Goal: Check status: Check status

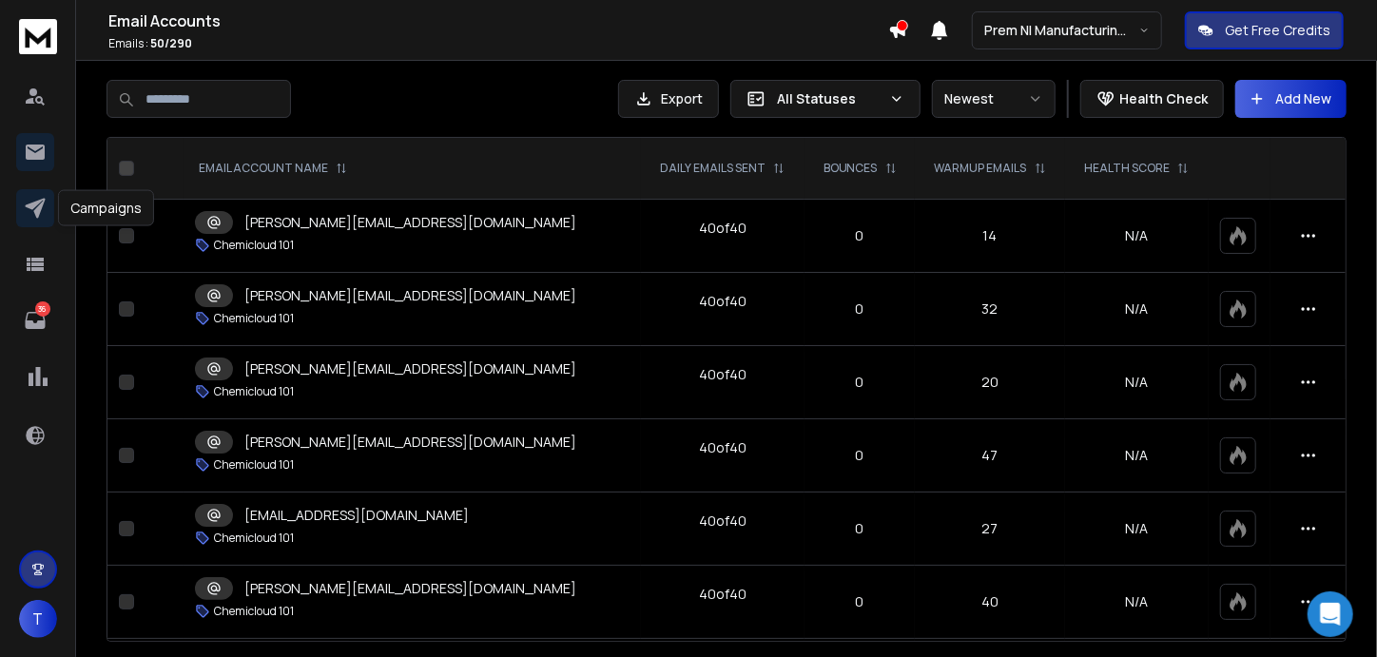
click at [35, 222] on link at bounding box center [35, 208] width 38 height 38
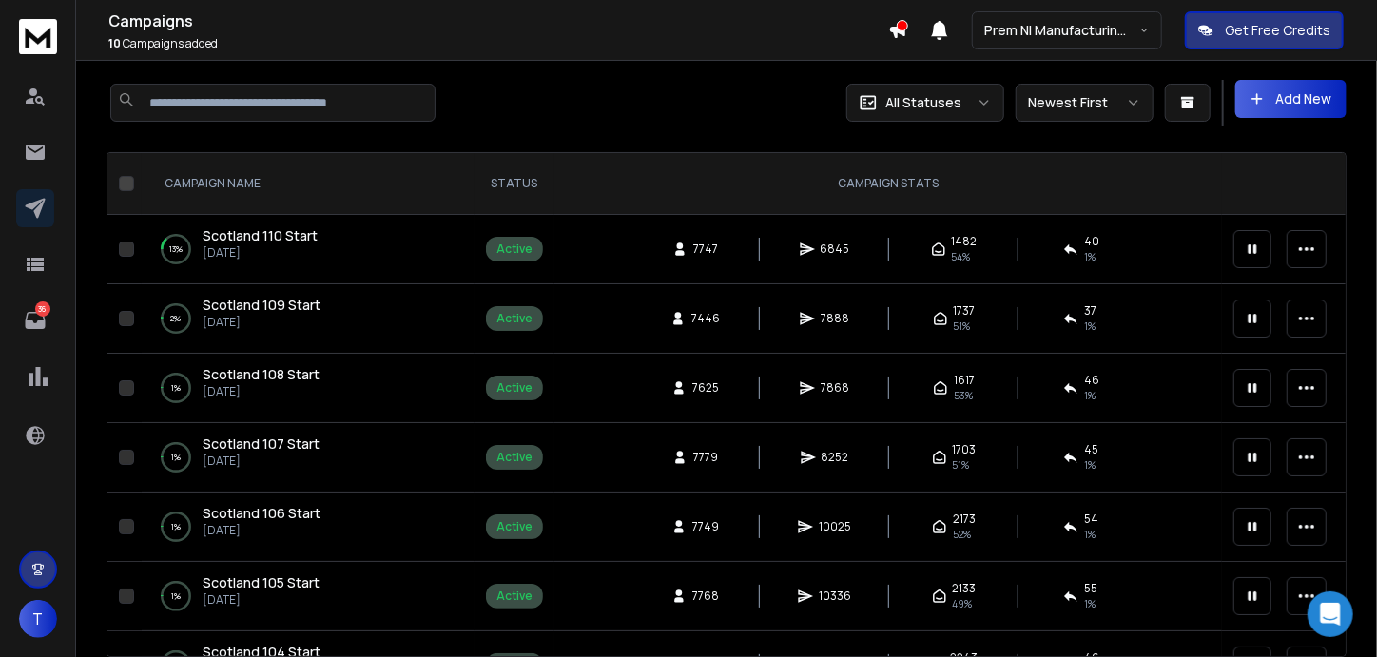
click at [274, 246] on p "[DATE]" at bounding box center [260, 252] width 115 height 15
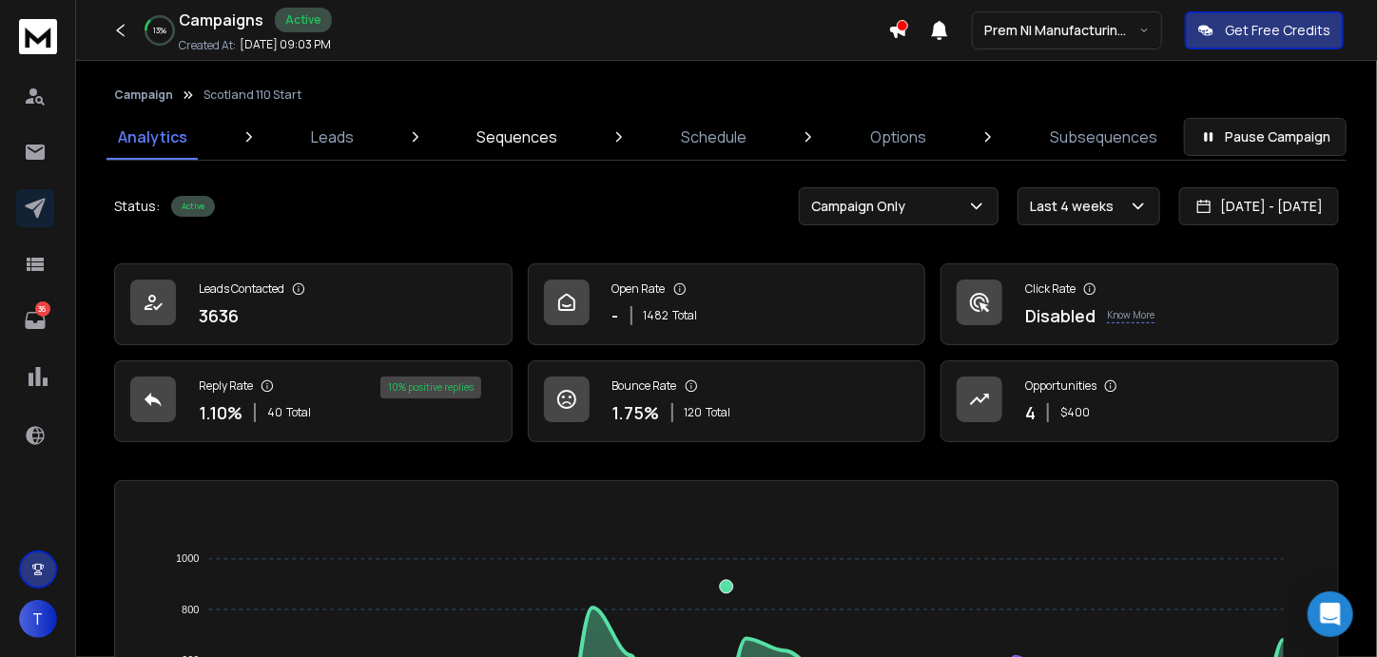
click at [530, 139] on p "Sequences" at bounding box center [517, 137] width 81 height 23
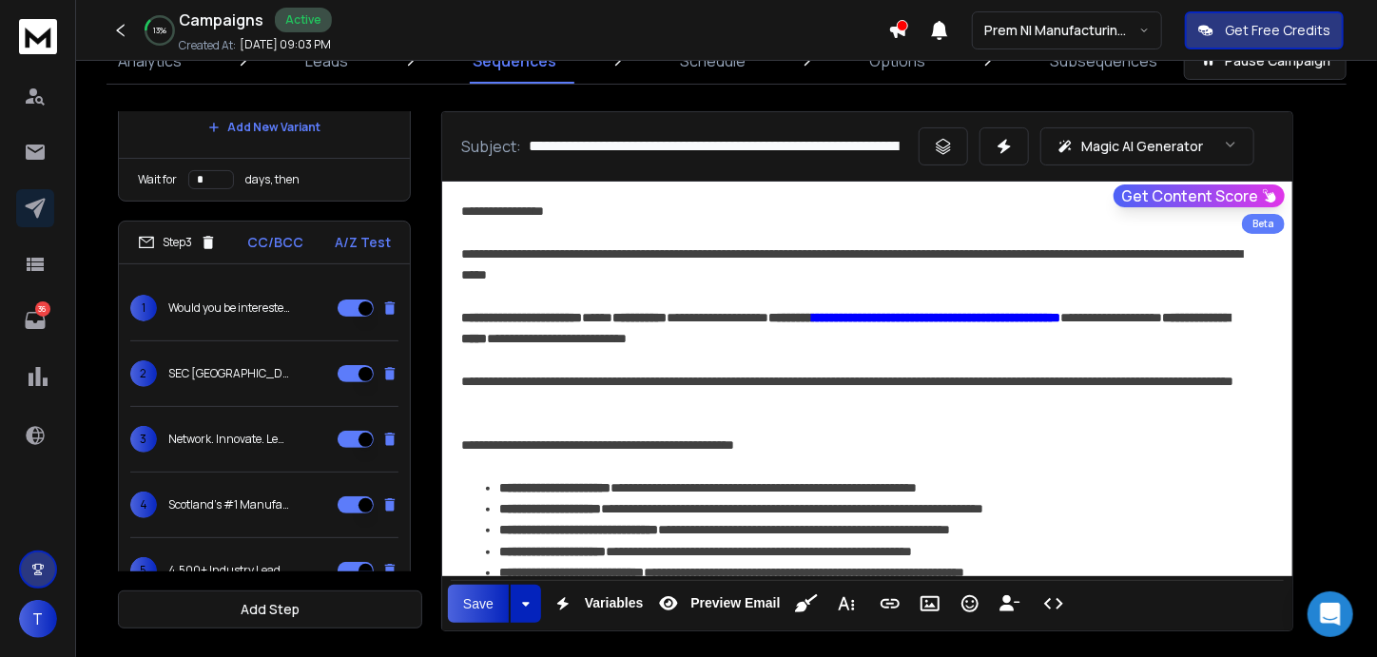
scroll to position [380, 0]
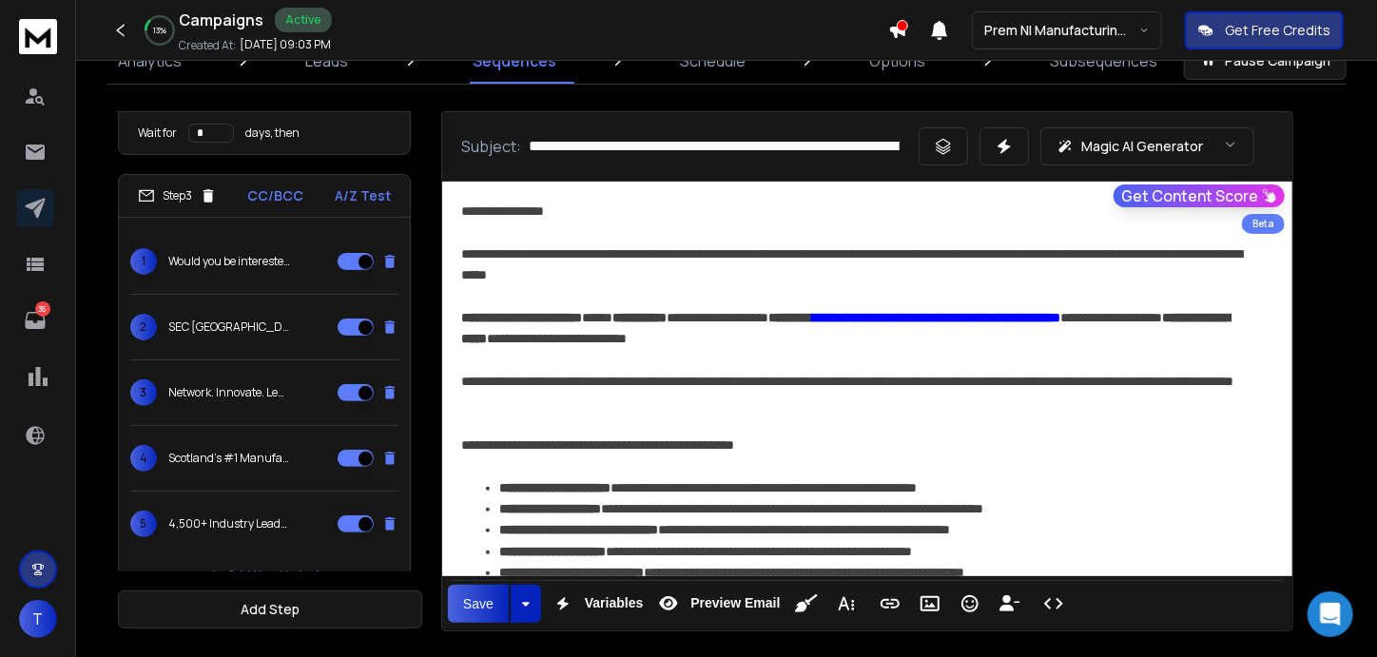
click at [356, 192] on p "A/Z Test" at bounding box center [363, 195] width 56 height 19
type input "**********"
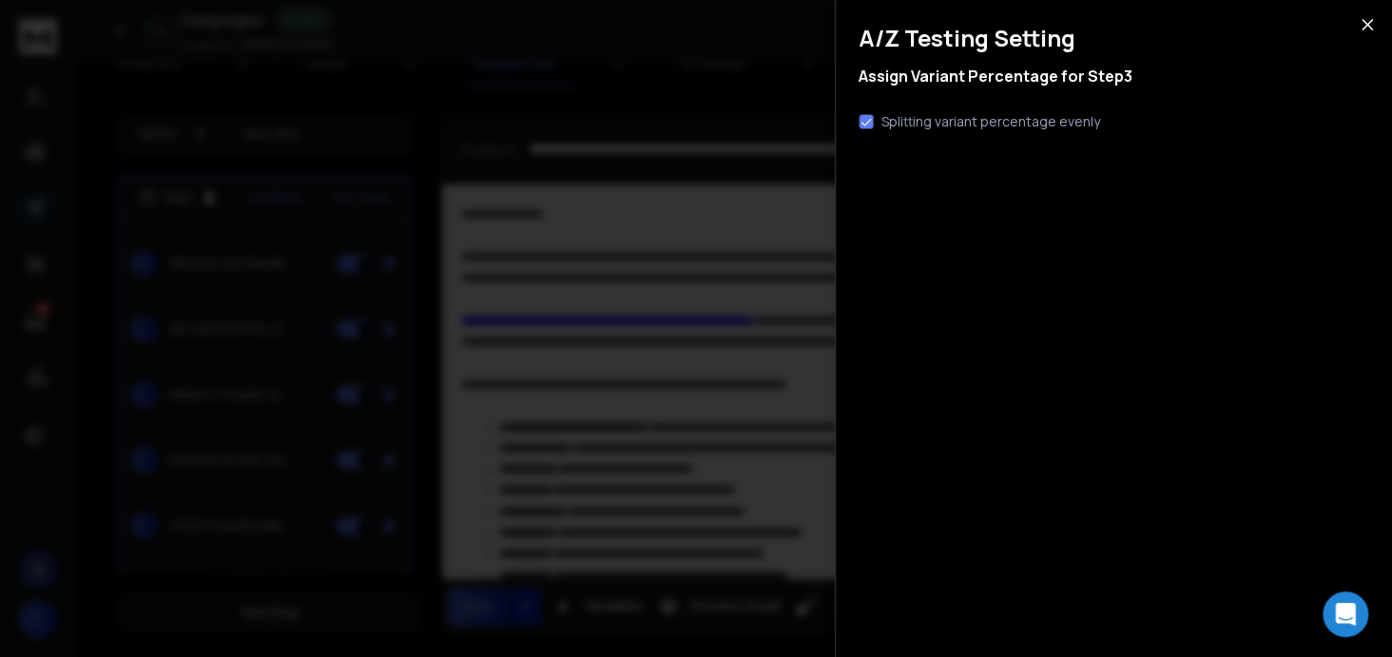
click at [1372, 26] on icon "button" at bounding box center [1367, 24] width 19 height 19
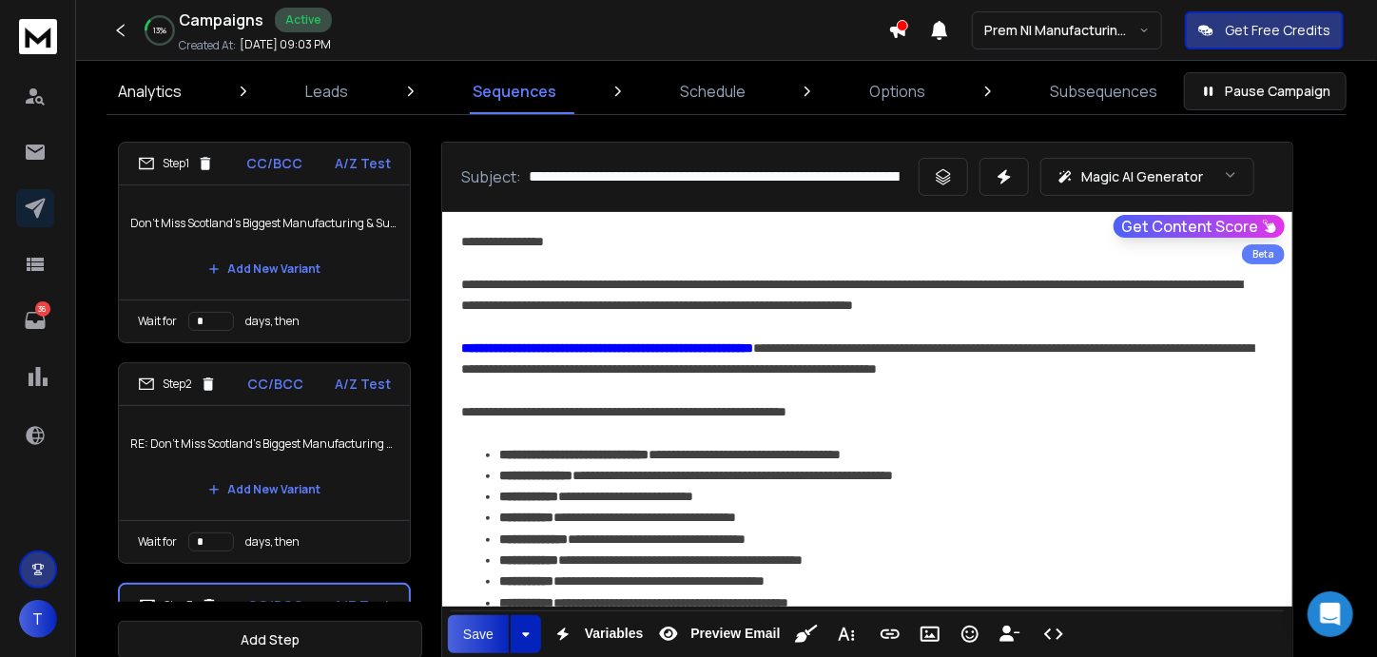
scroll to position [0, 0]
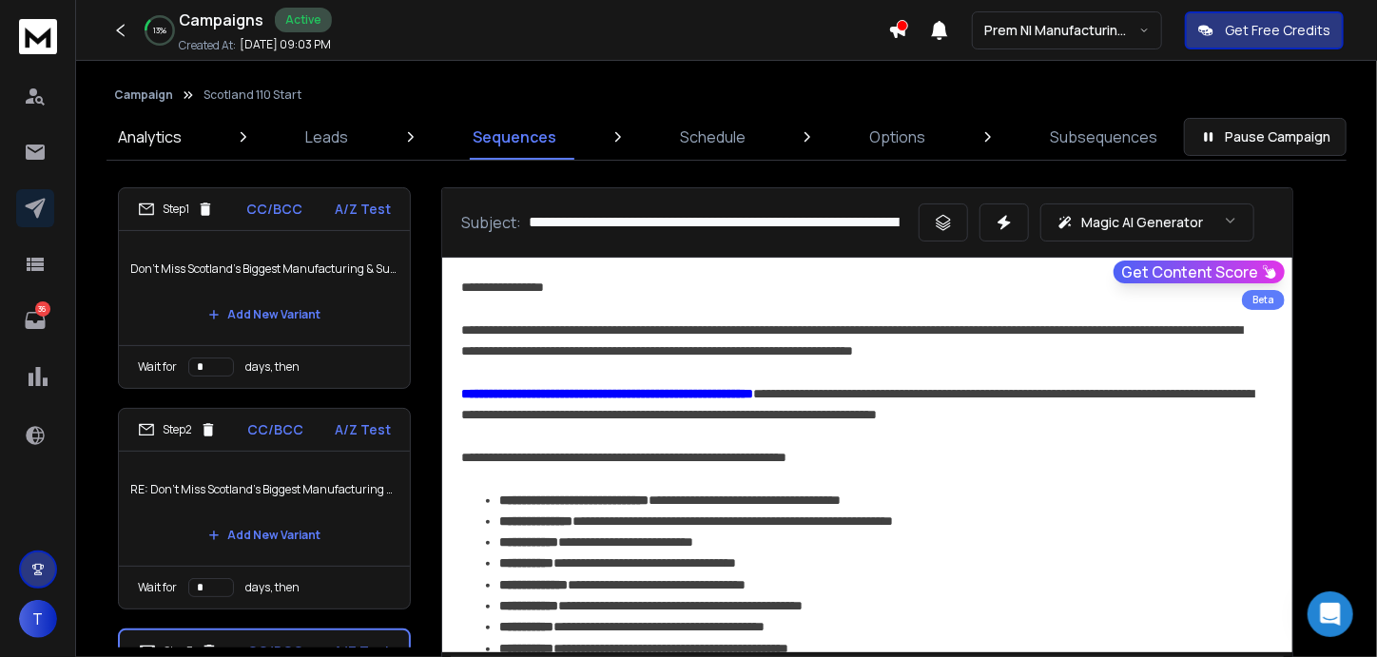
click at [155, 137] on p "Analytics" at bounding box center [150, 137] width 64 height 23
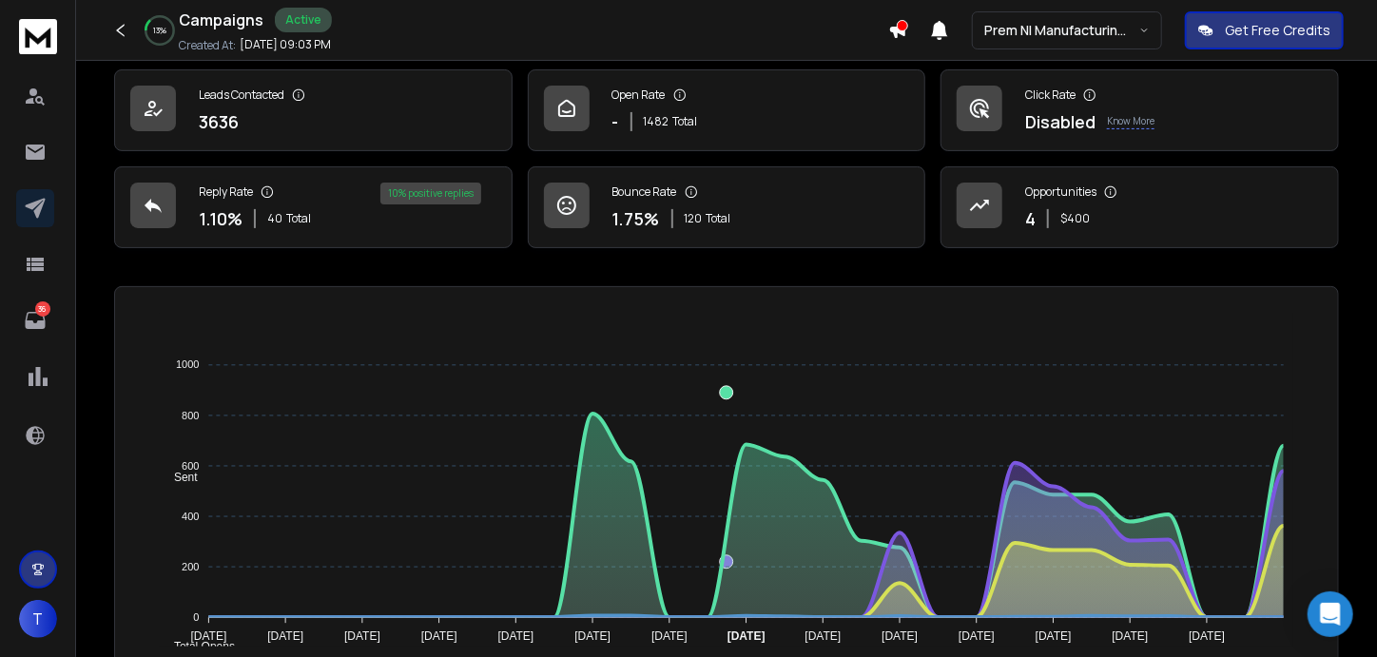
scroll to position [82, 0]
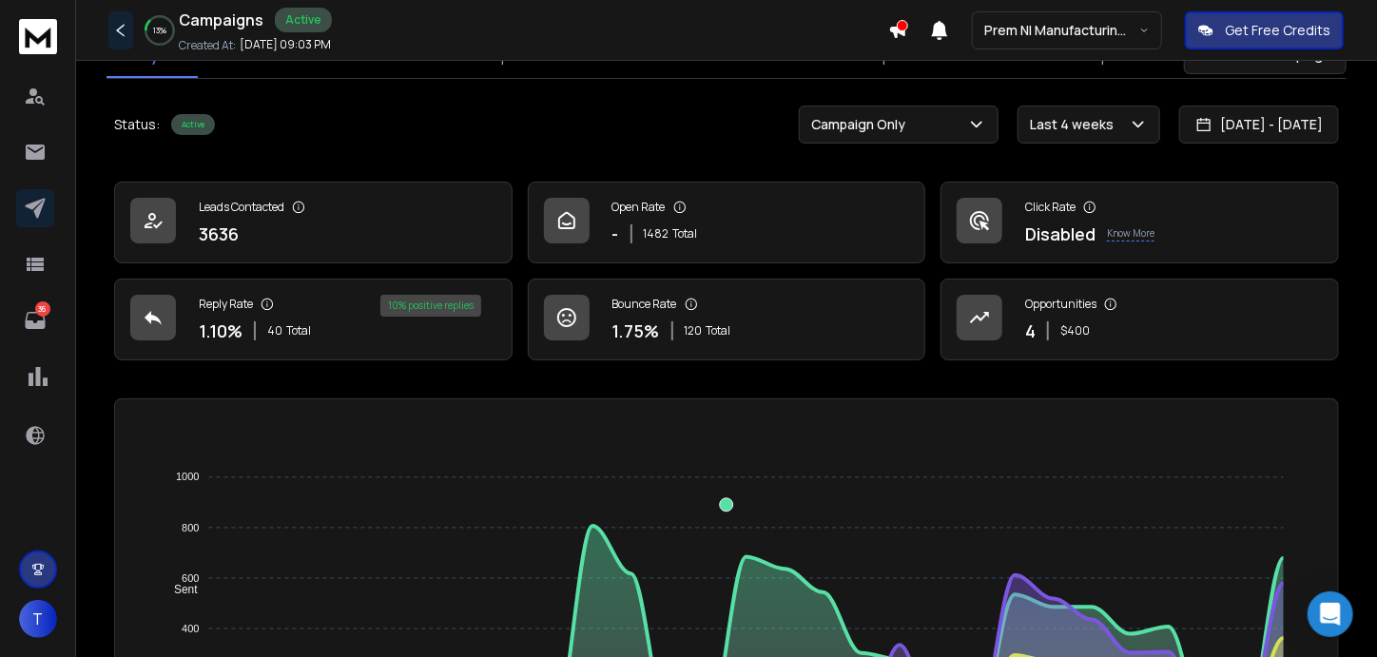
click at [122, 32] on icon at bounding box center [120, 30] width 17 height 17
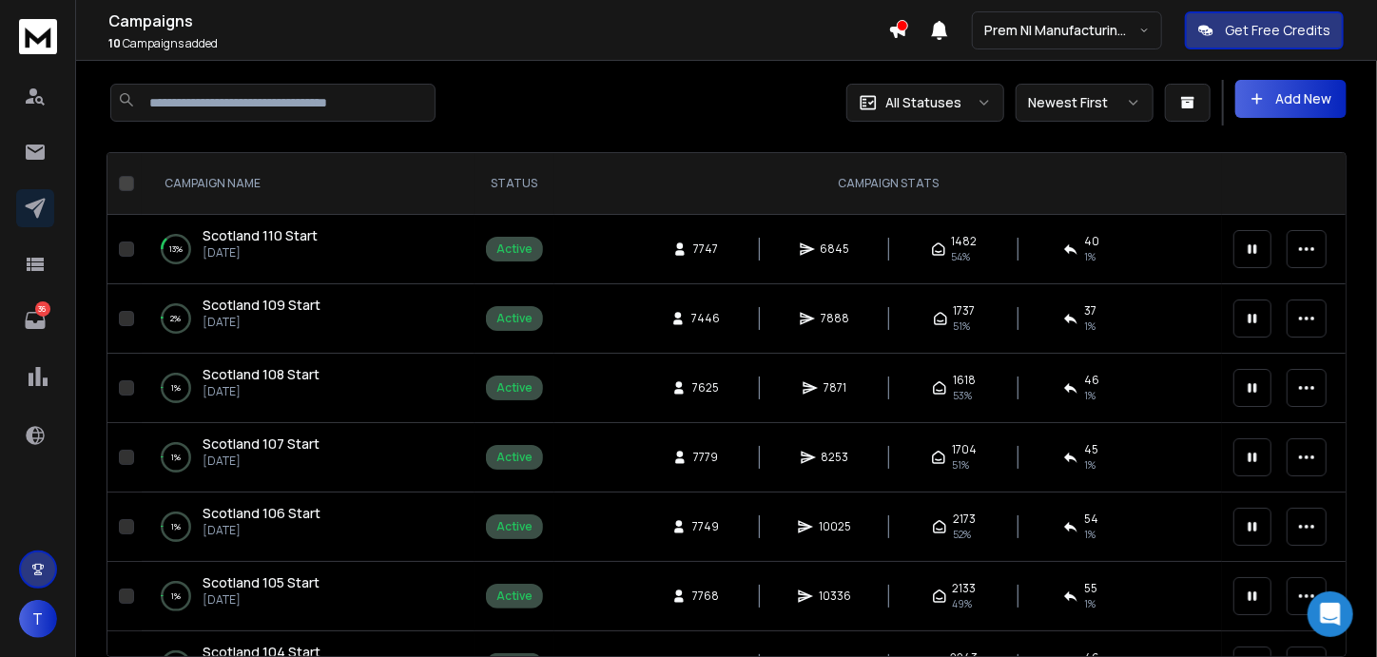
click at [261, 304] on span "Scotland 109 Start" at bounding box center [262, 305] width 118 height 18
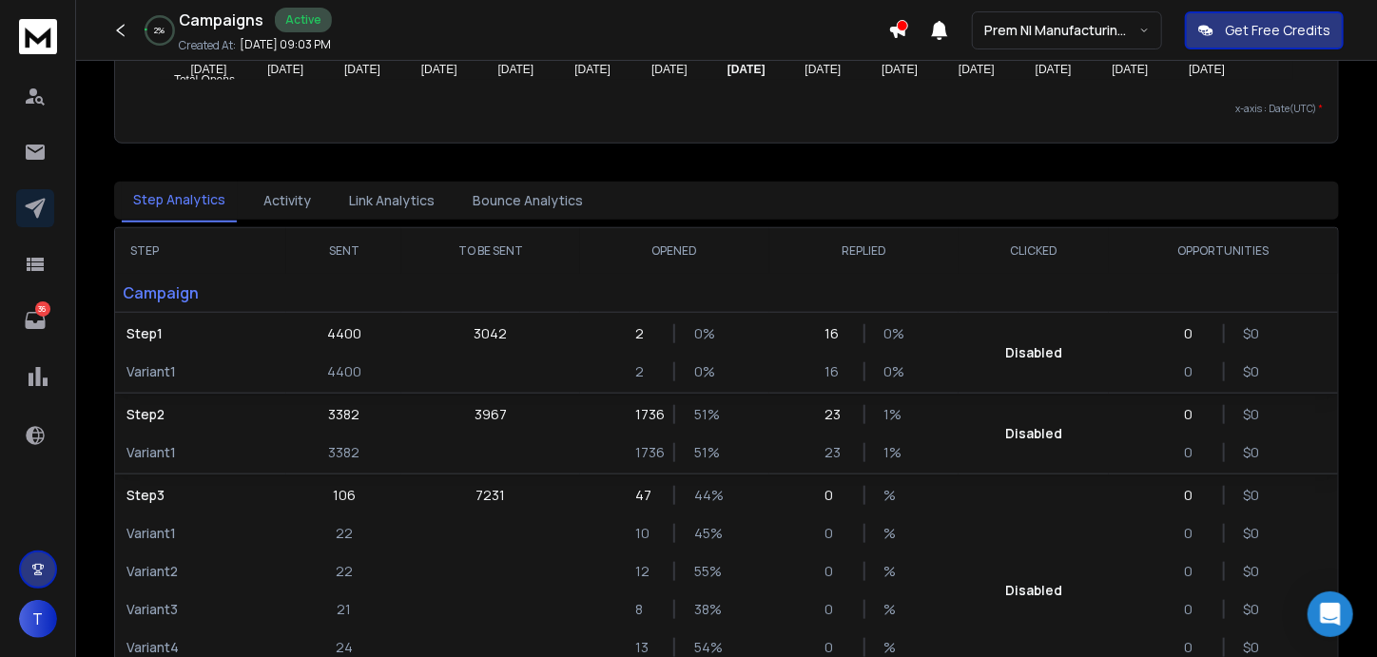
scroll to position [842, 0]
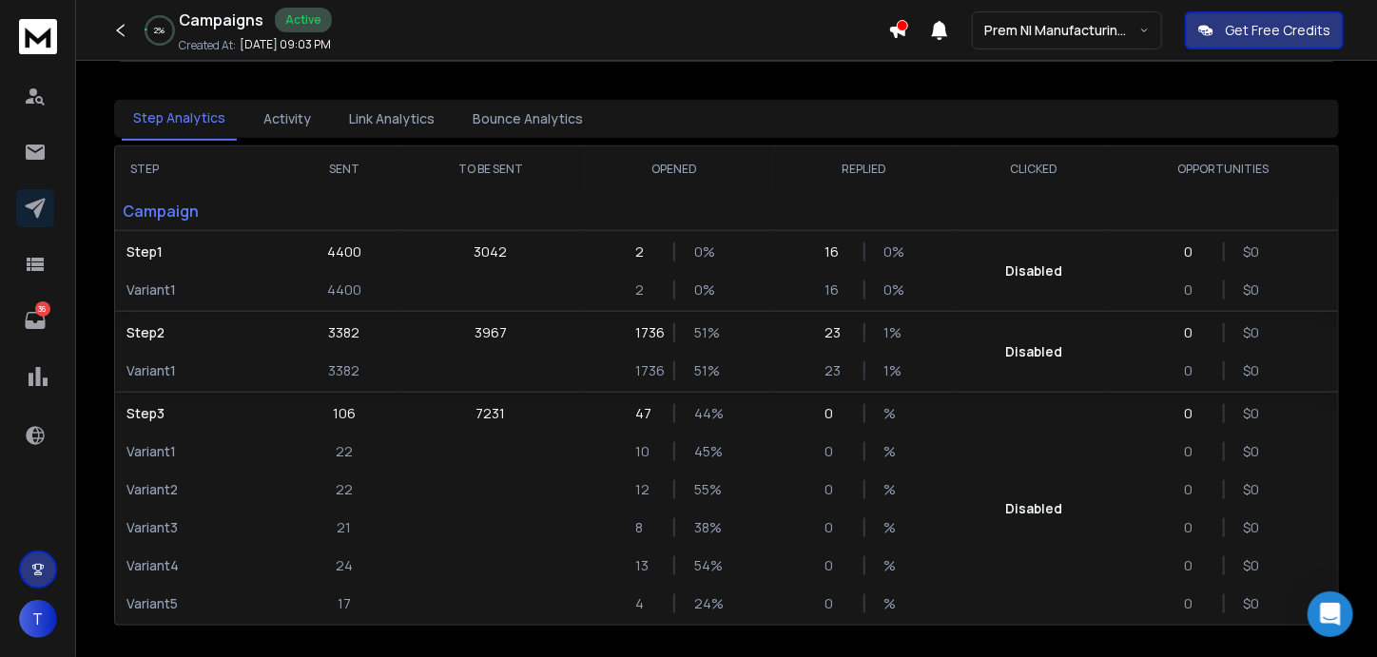
drag, startPoint x: 122, startPoint y: 35, endPoint x: 106, endPoint y: 38, distance: 15.5
click at [123, 35] on icon at bounding box center [120, 30] width 17 height 17
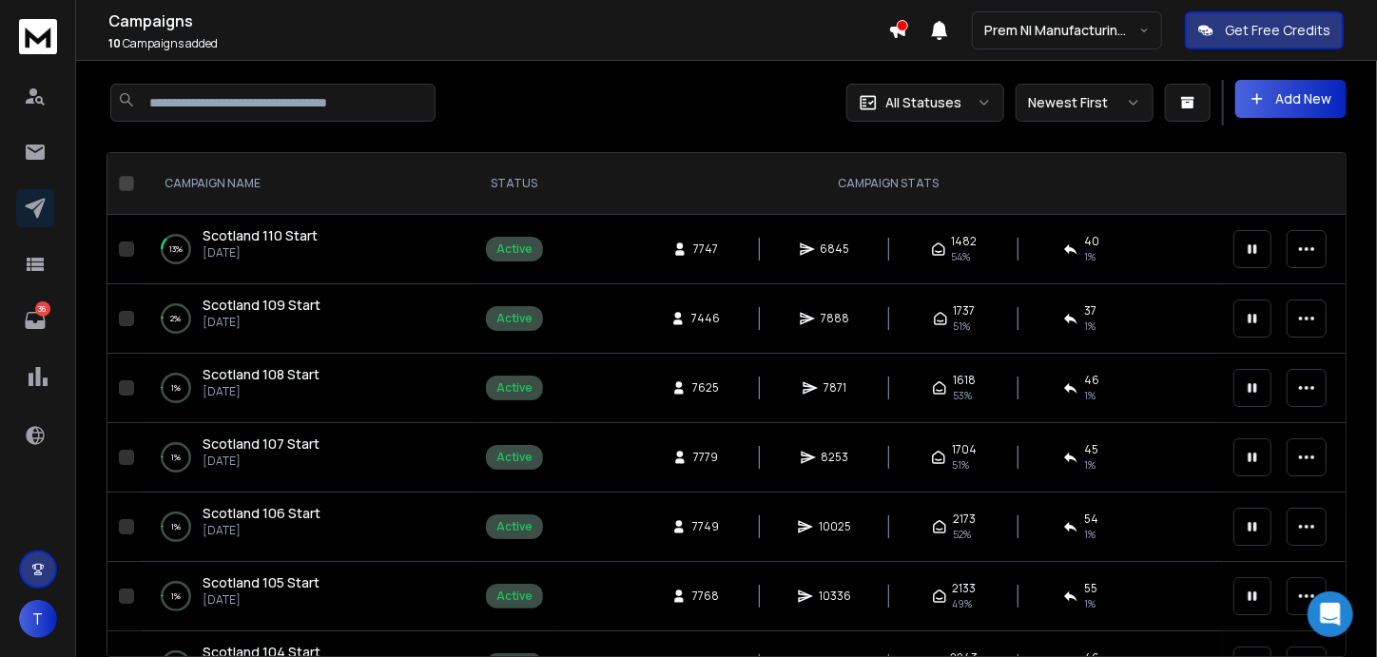
click at [240, 245] on p "[DATE]" at bounding box center [260, 252] width 115 height 15
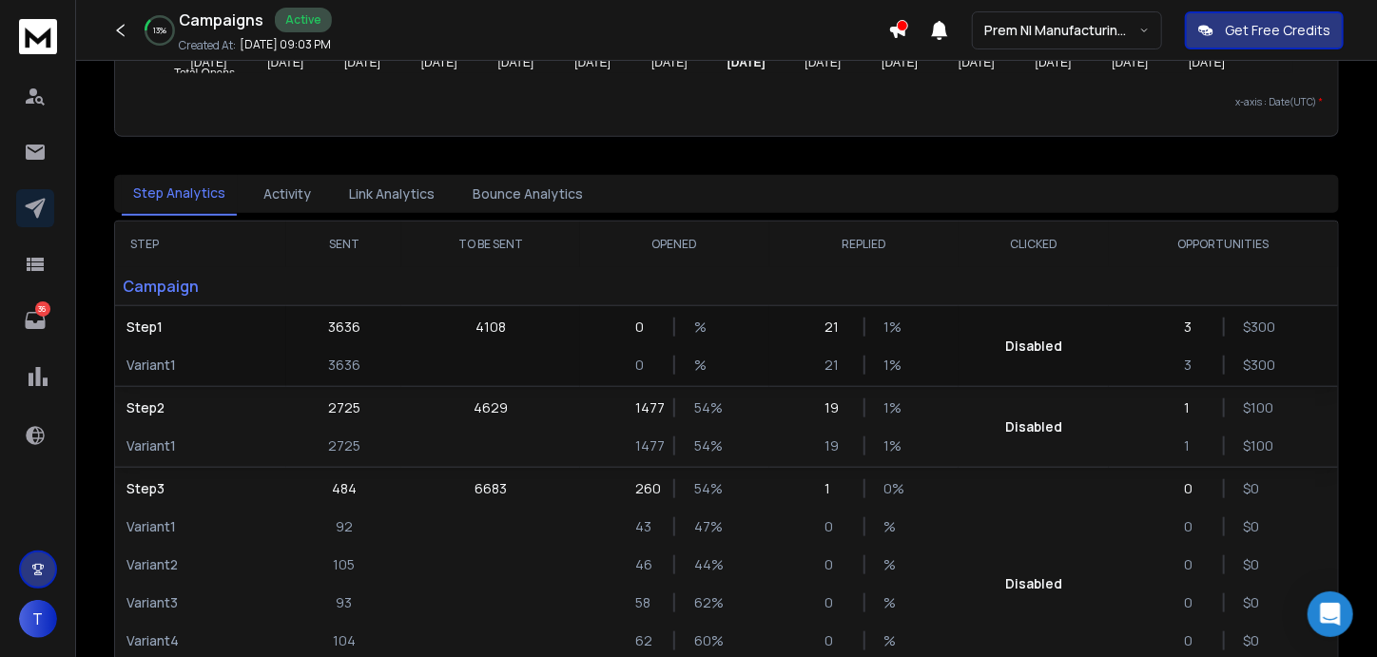
scroll to position [842, 0]
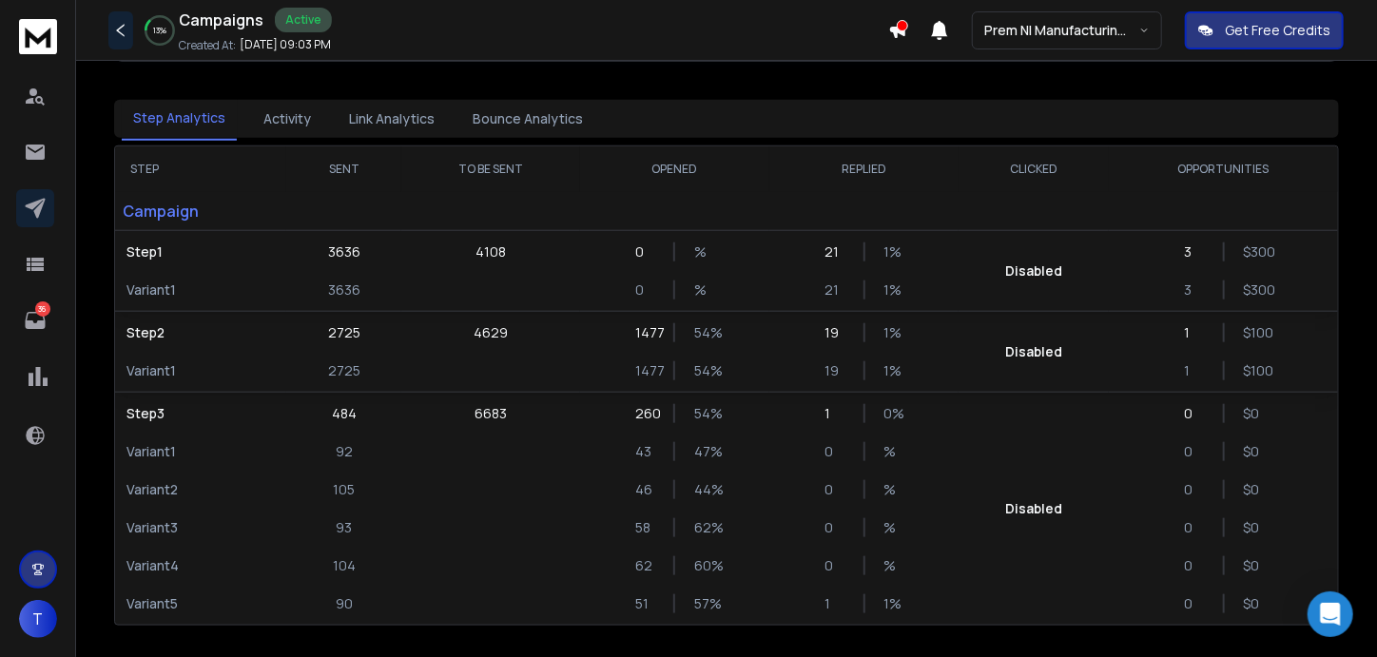
click at [120, 28] on icon at bounding box center [120, 30] width 8 height 12
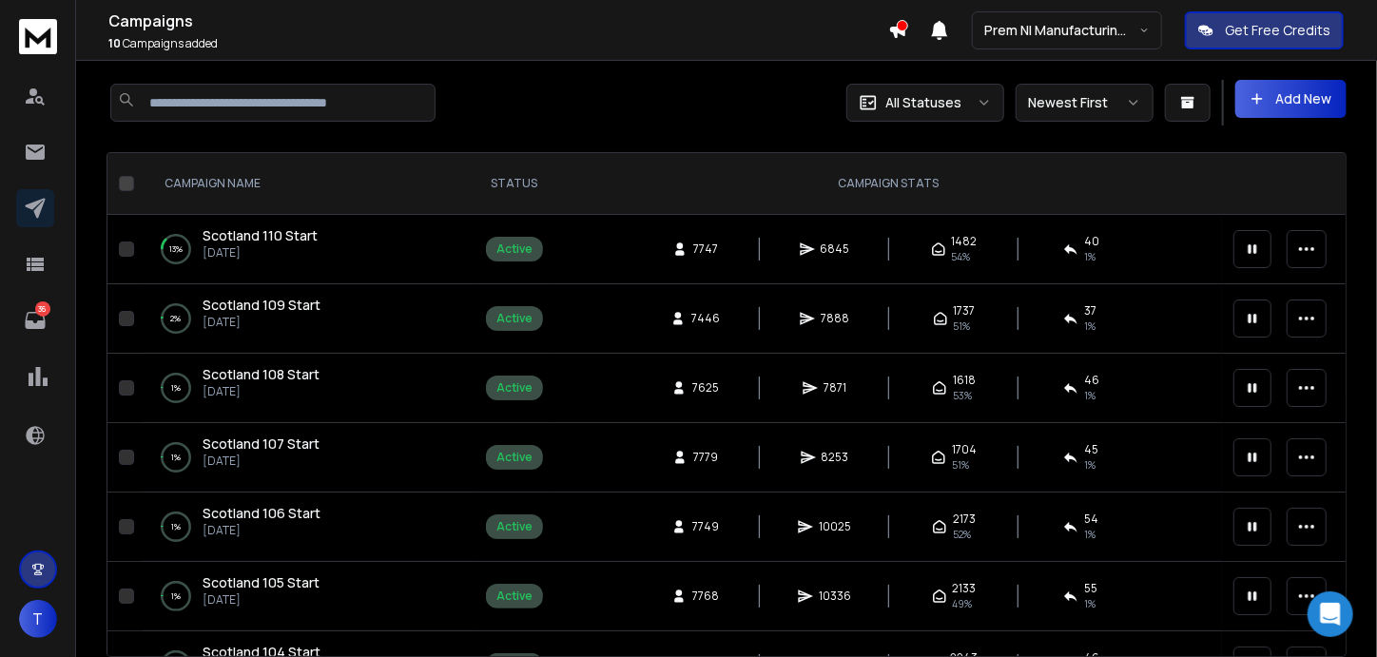
click at [256, 319] on p "[DATE]" at bounding box center [262, 322] width 118 height 15
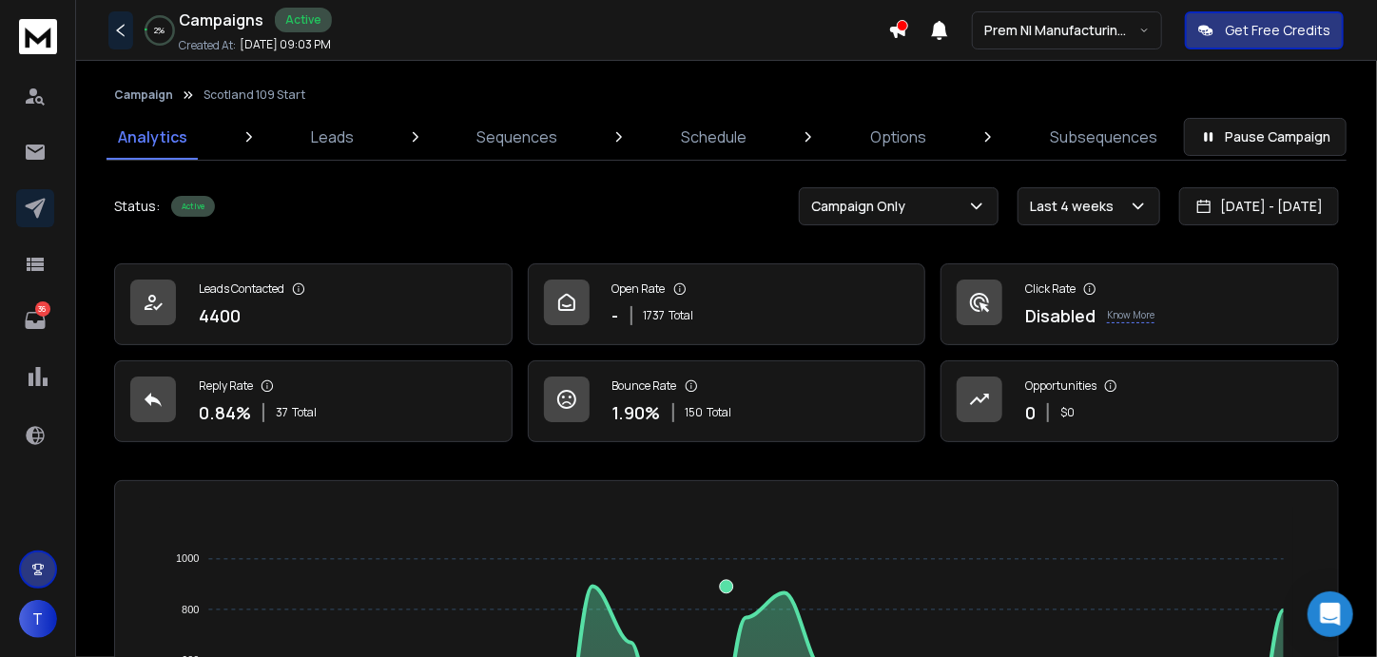
click at [126, 35] on icon at bounding box center [120, 30] width 17 height 17
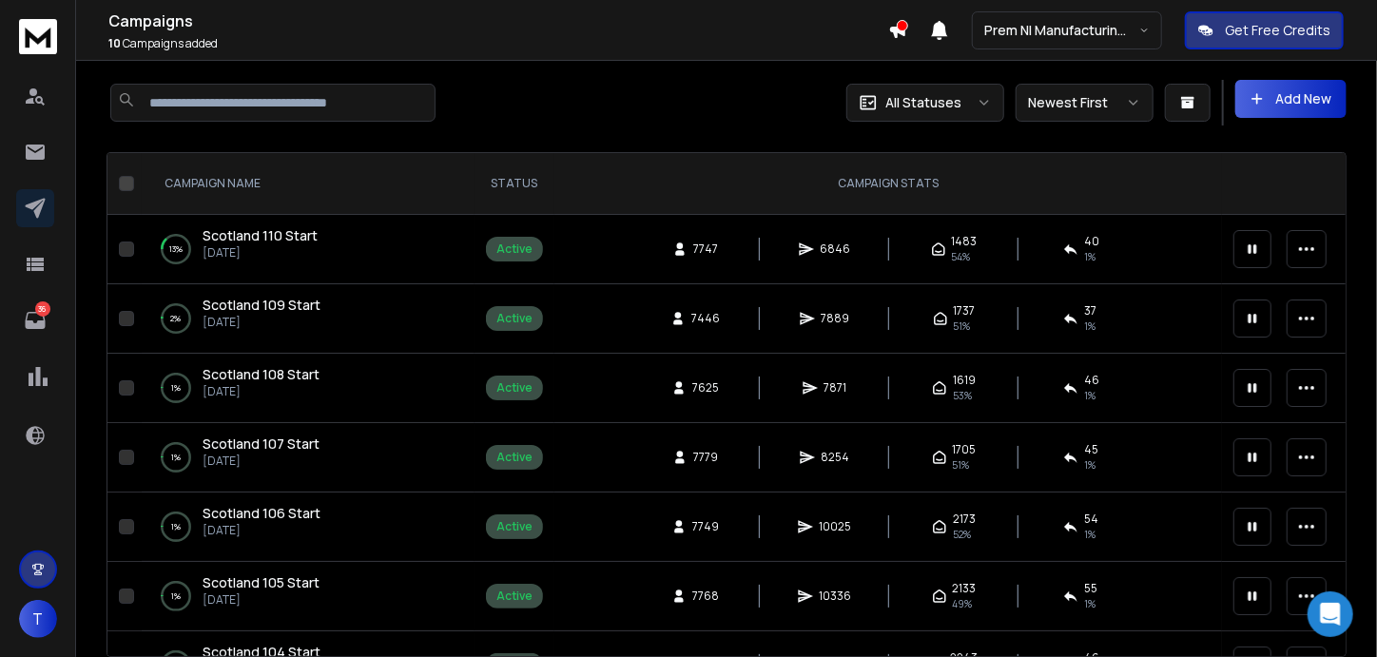
click at [243, 315] on p "[DATE]" at bounding box center [262, 322] width 118 height 15
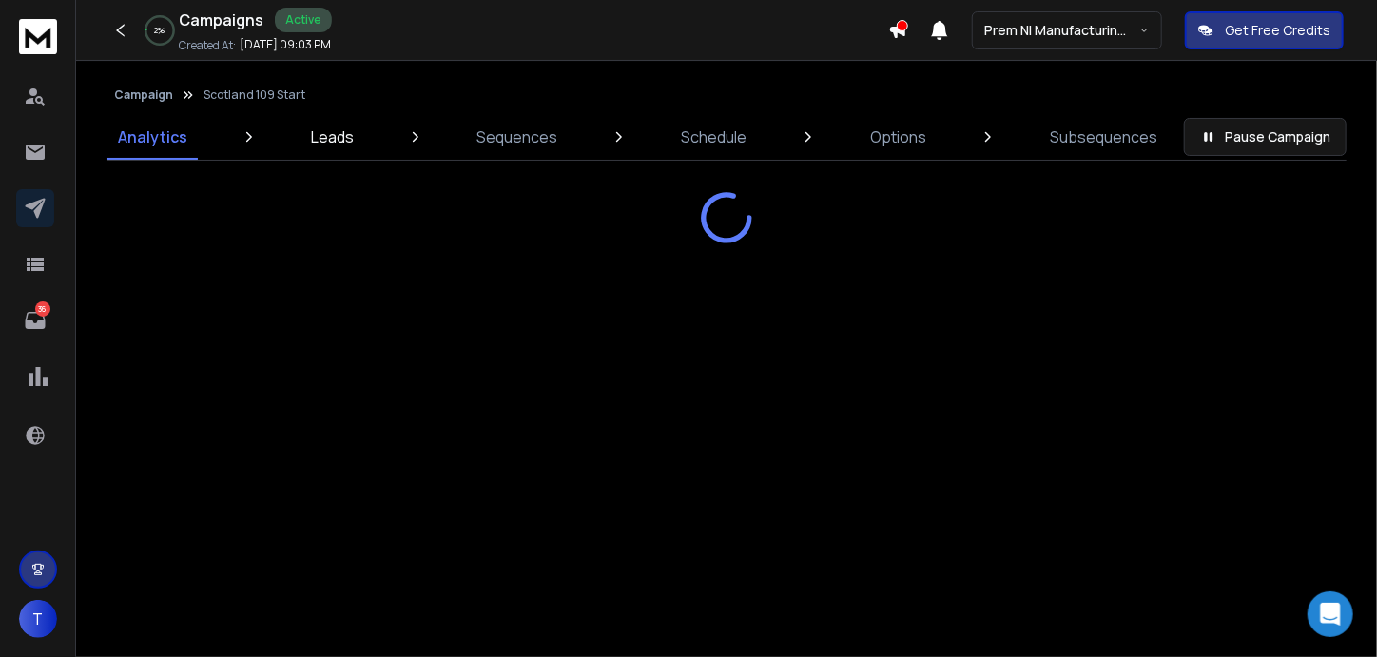
click at [336, 137] on p "Leads" at bounding box center [332, 137] width 43 height 23
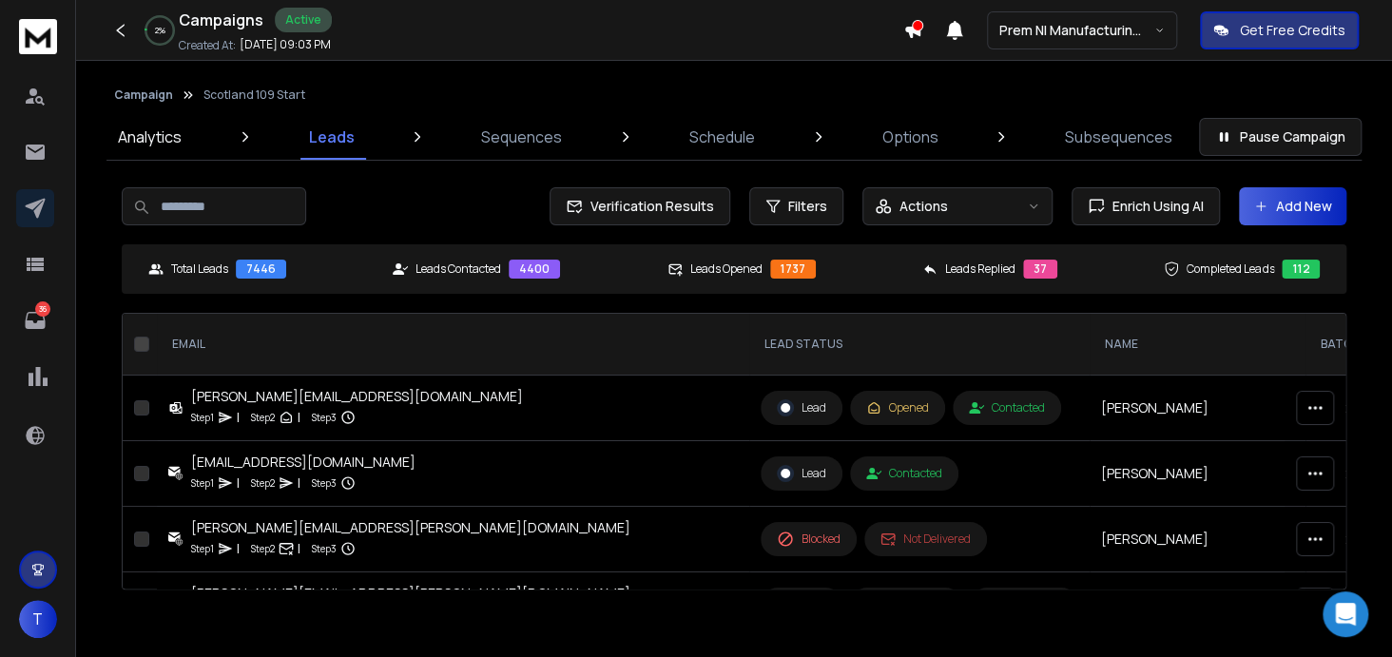
click at [144, 138] on p "Analytics" at bounding box center [150, 137] width 64 height 23
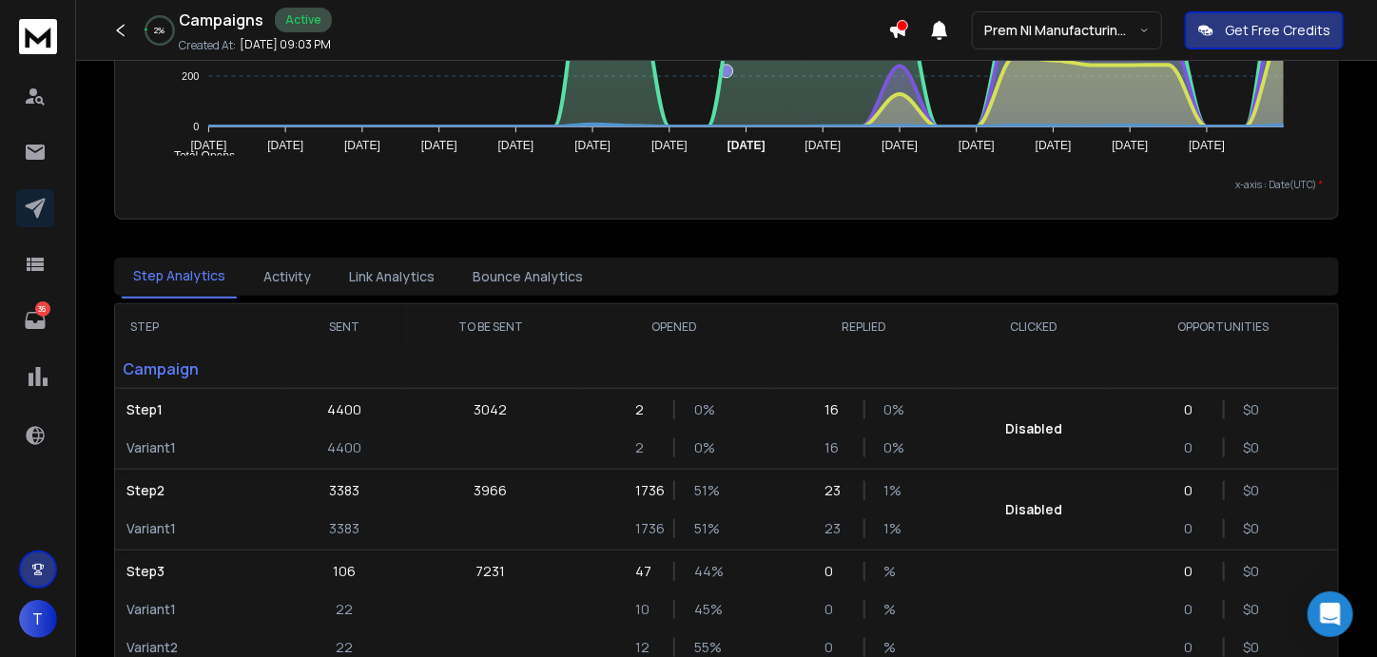
scroll to position [842, 0]
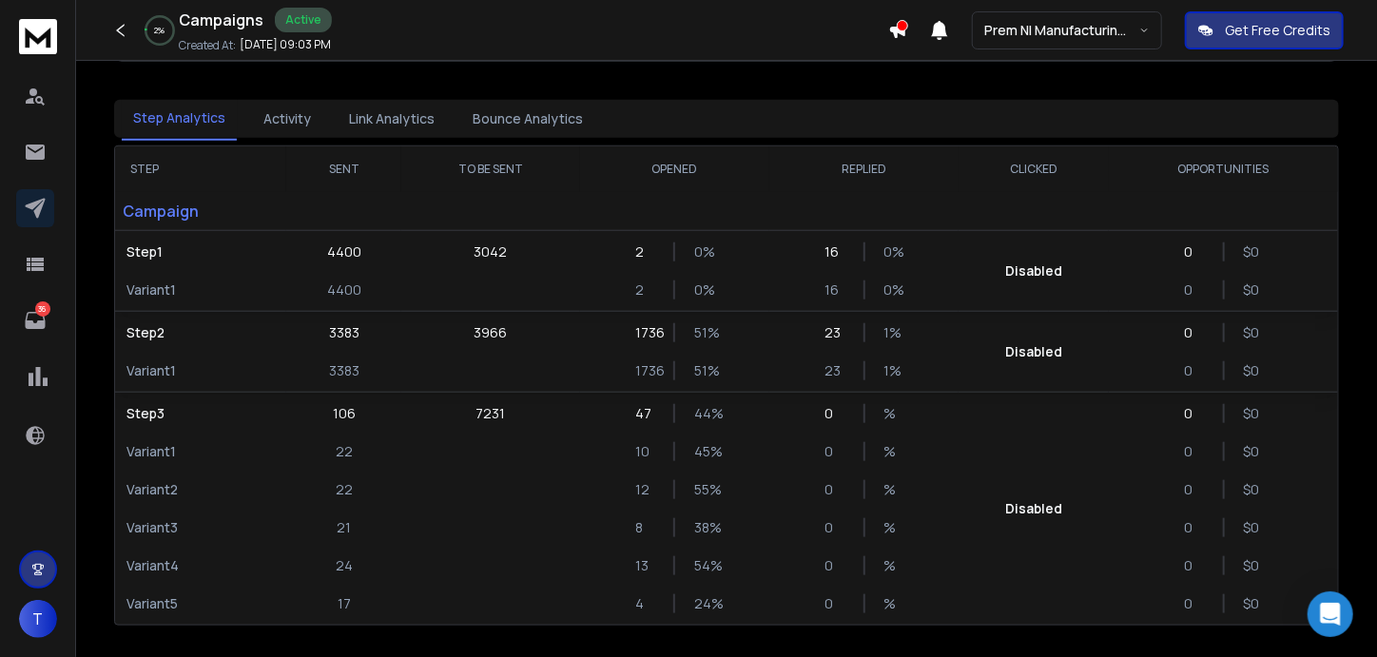
click at [119, 33] on icon at bounding box center [120, 30] width 17 height 17
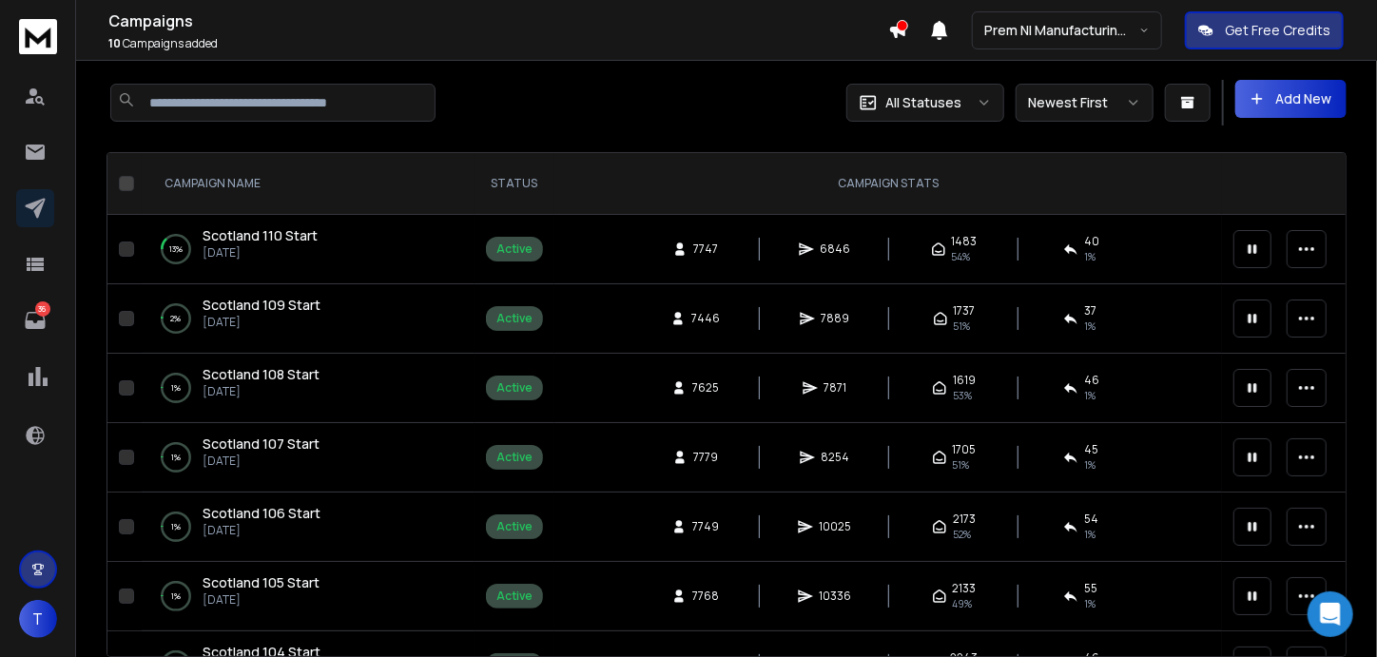
click at [256, 381] on span "Scotland 108 Start" at bounding box center [261, 374] width 117 height 18
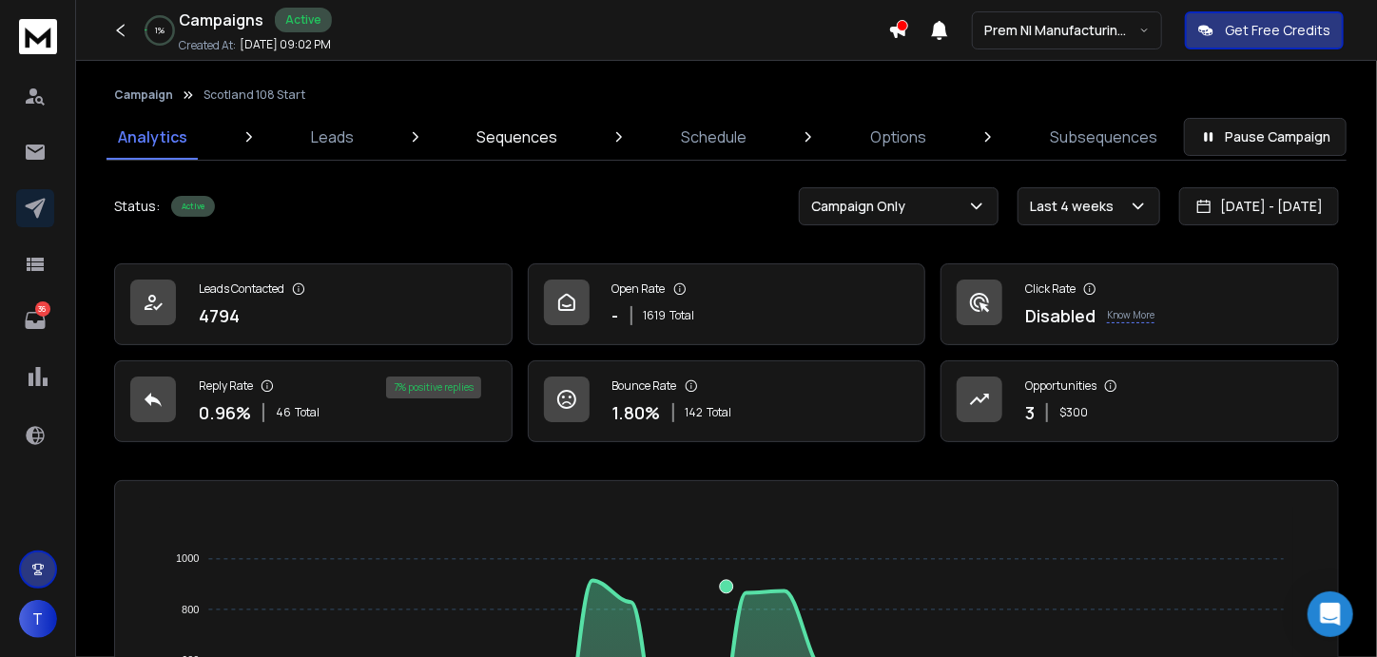
click at [487, 139] on p "Sequences" at bounding box center [517, 137] width 81 height 23
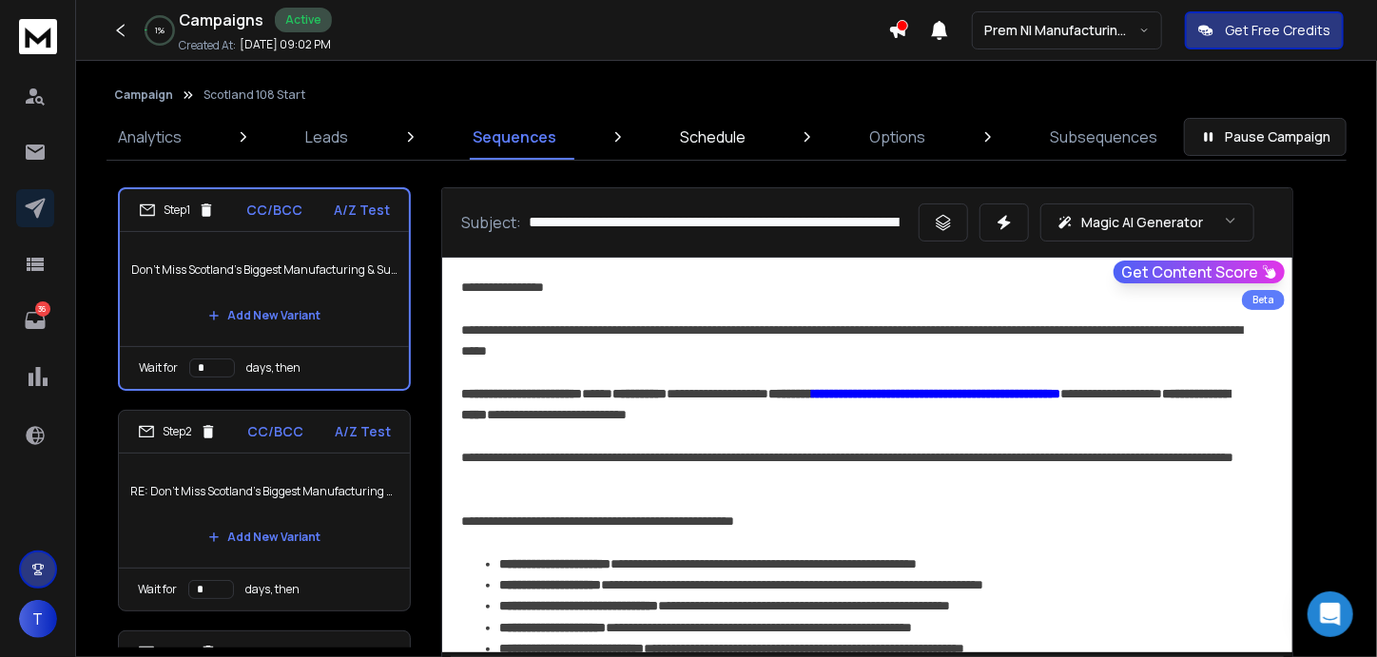
click at [706, 142] on p "Schedule" at bounding box center [713, 137] width 66 height 23
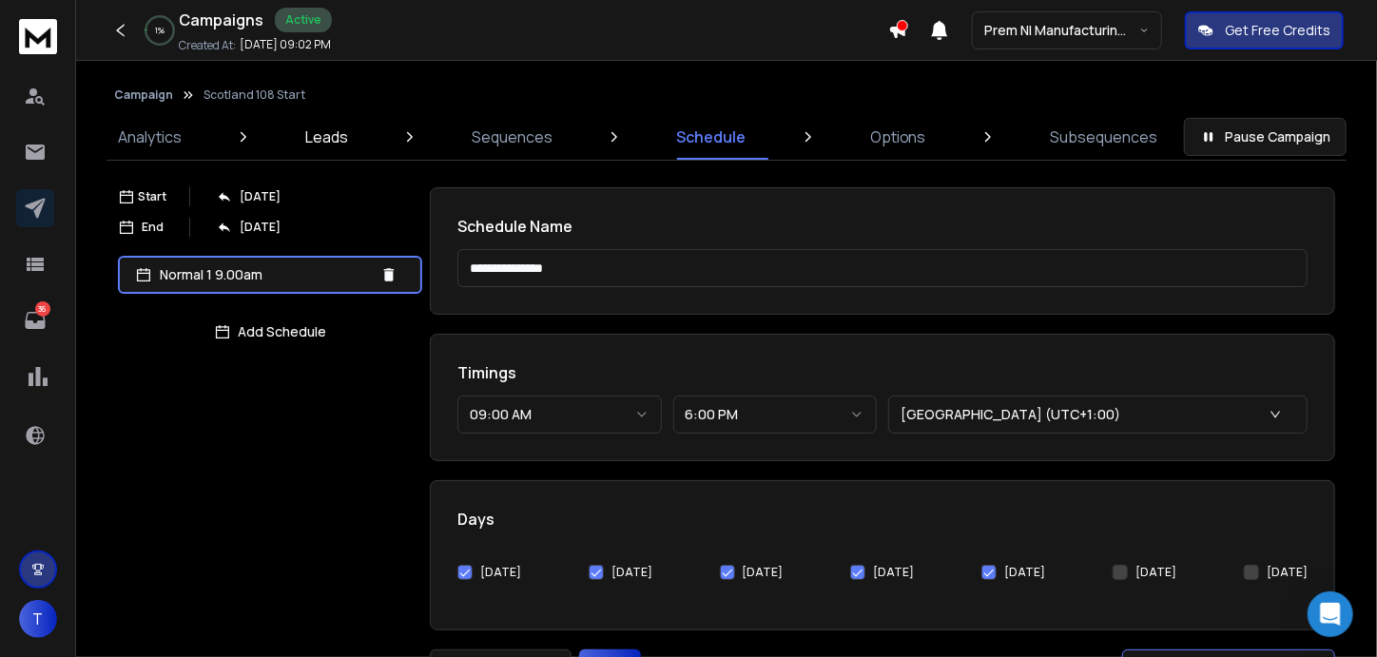
click at [327, 134] on p "Leads" at bounding box center [326, 137] width 43 height 23
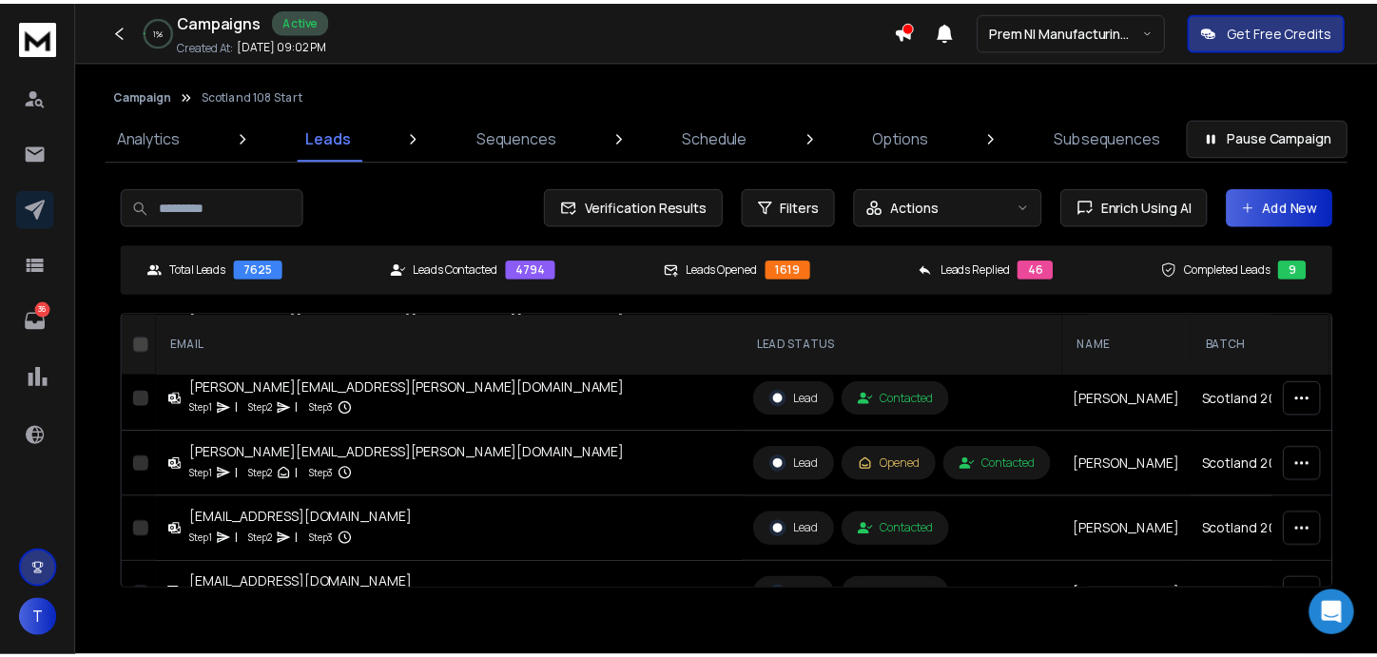
scroll to position [761, 0]
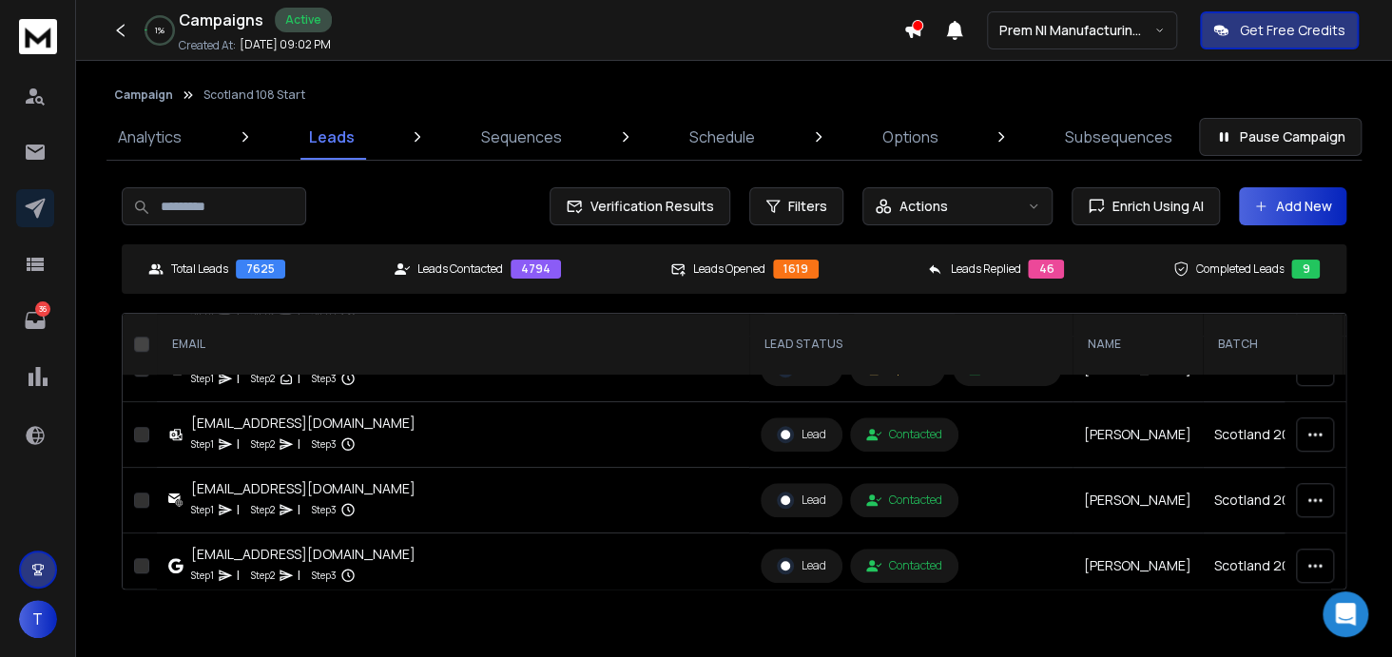
click at [145, 93] on button "Campaign" at bounding box center [143, 94] width 59 height 15
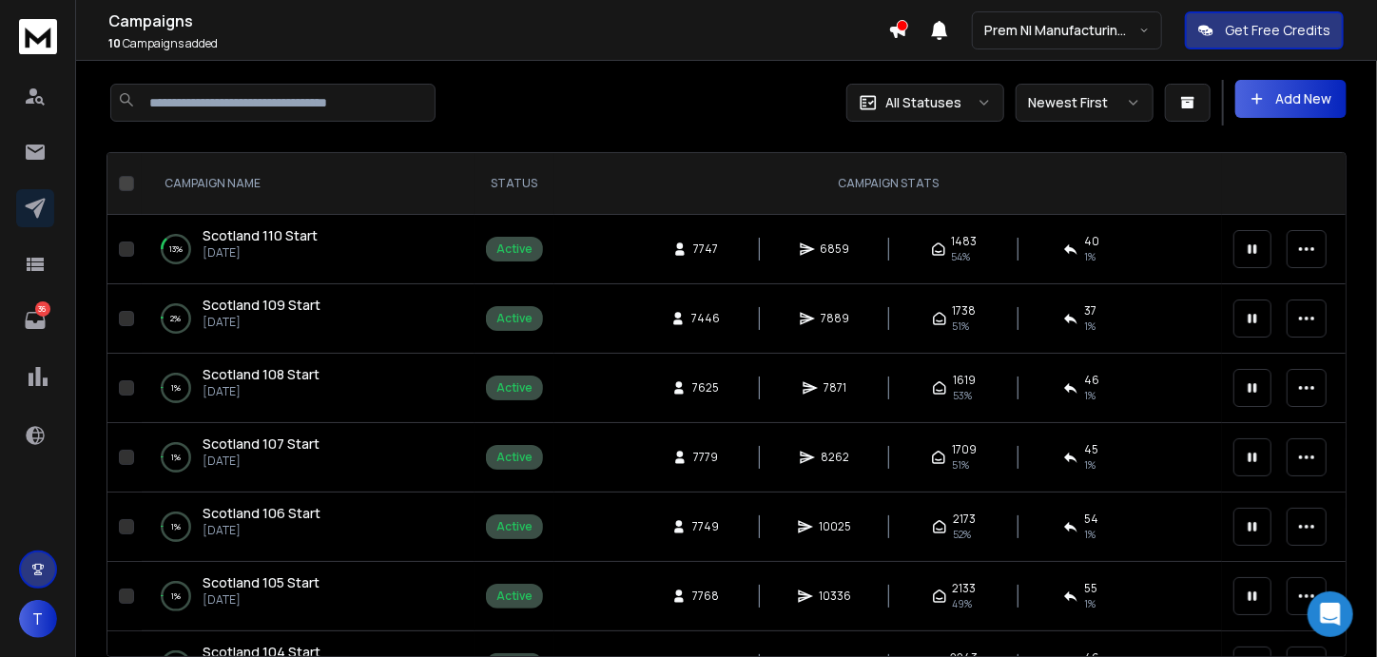
click at [244, 443] on span "Scotland 107 Start" at bounding box center [261, 444] width 117 height 18
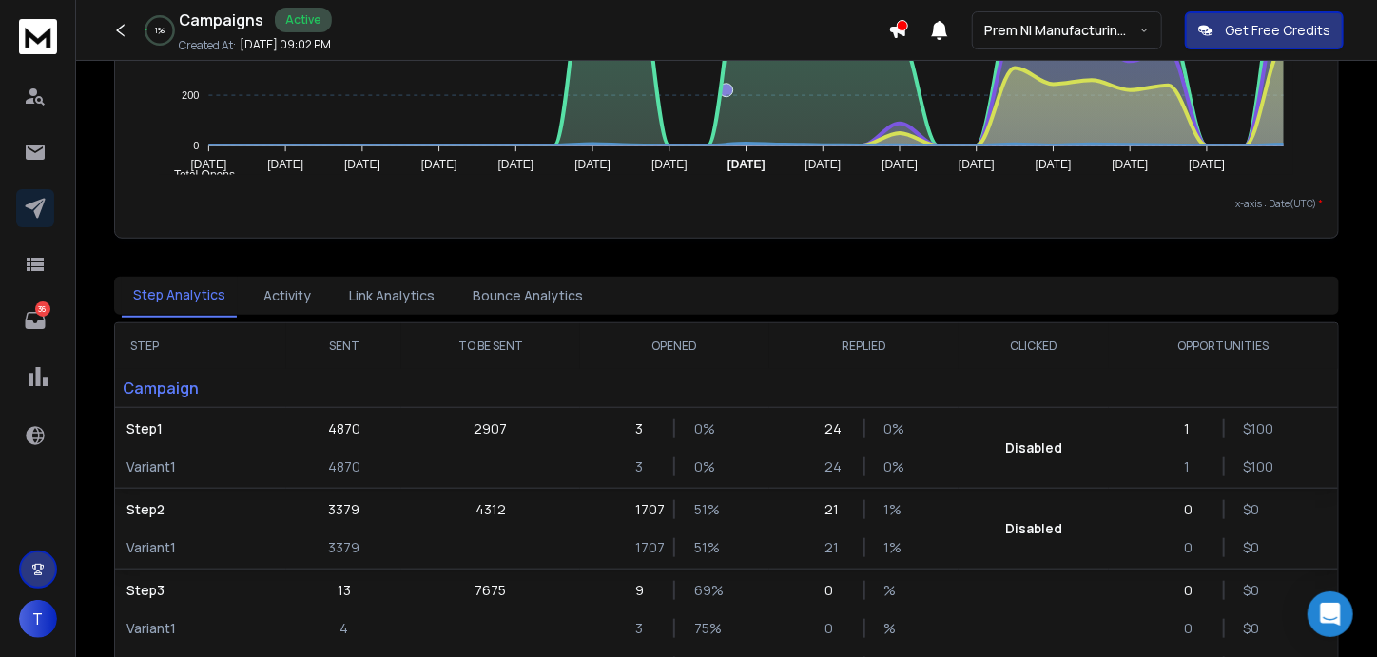
scroll to position [842, 0]
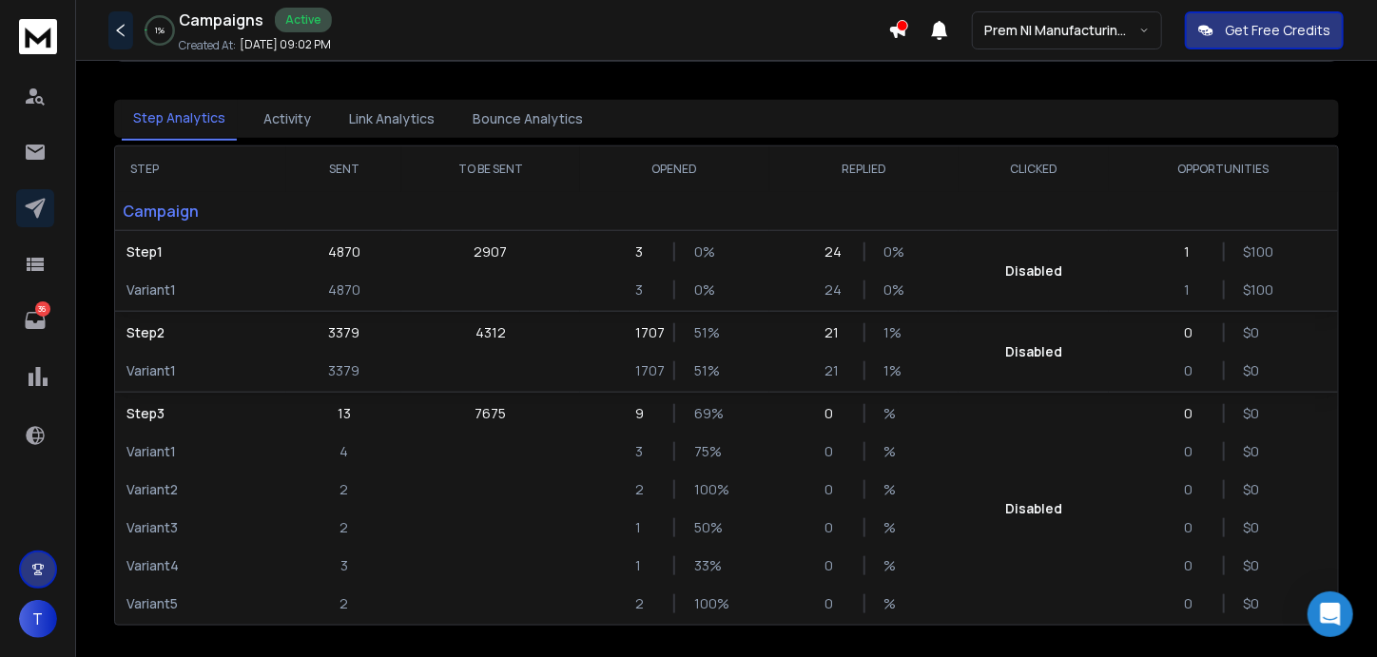
click at [121, 37] on icon at bounding box center [120, 30] width 17 height 17
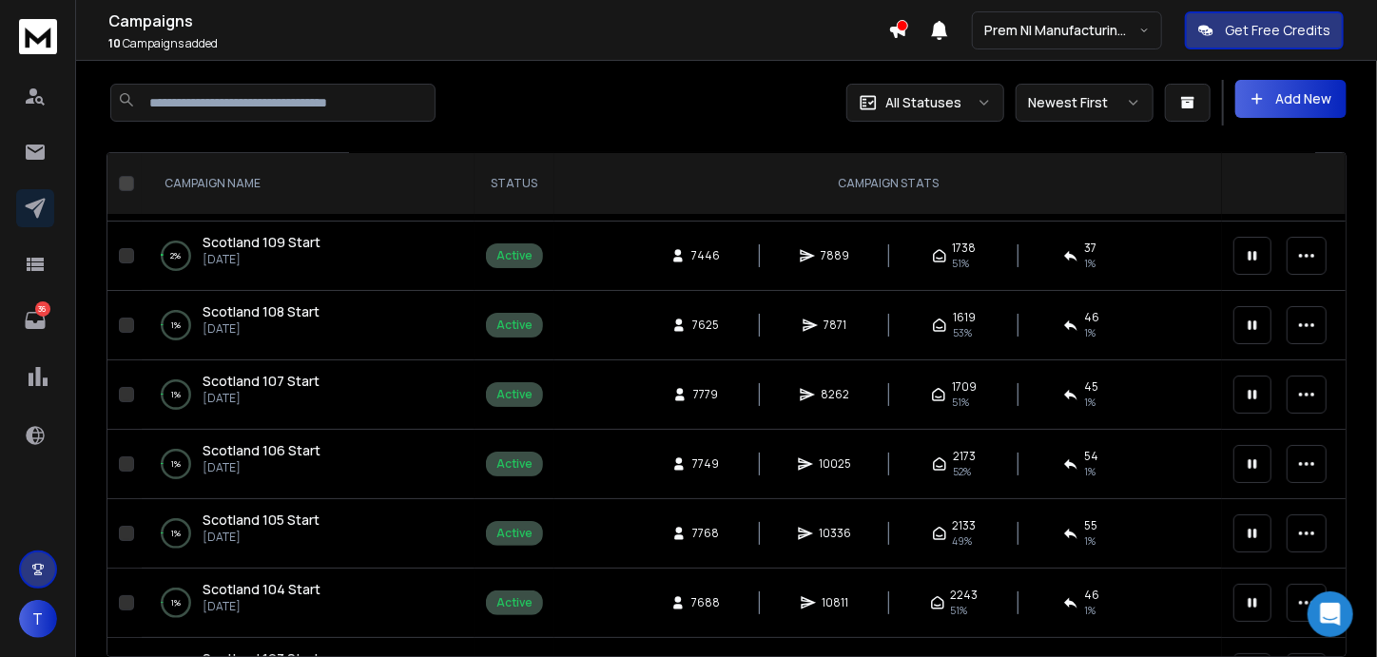
scroll to position [190, 0]
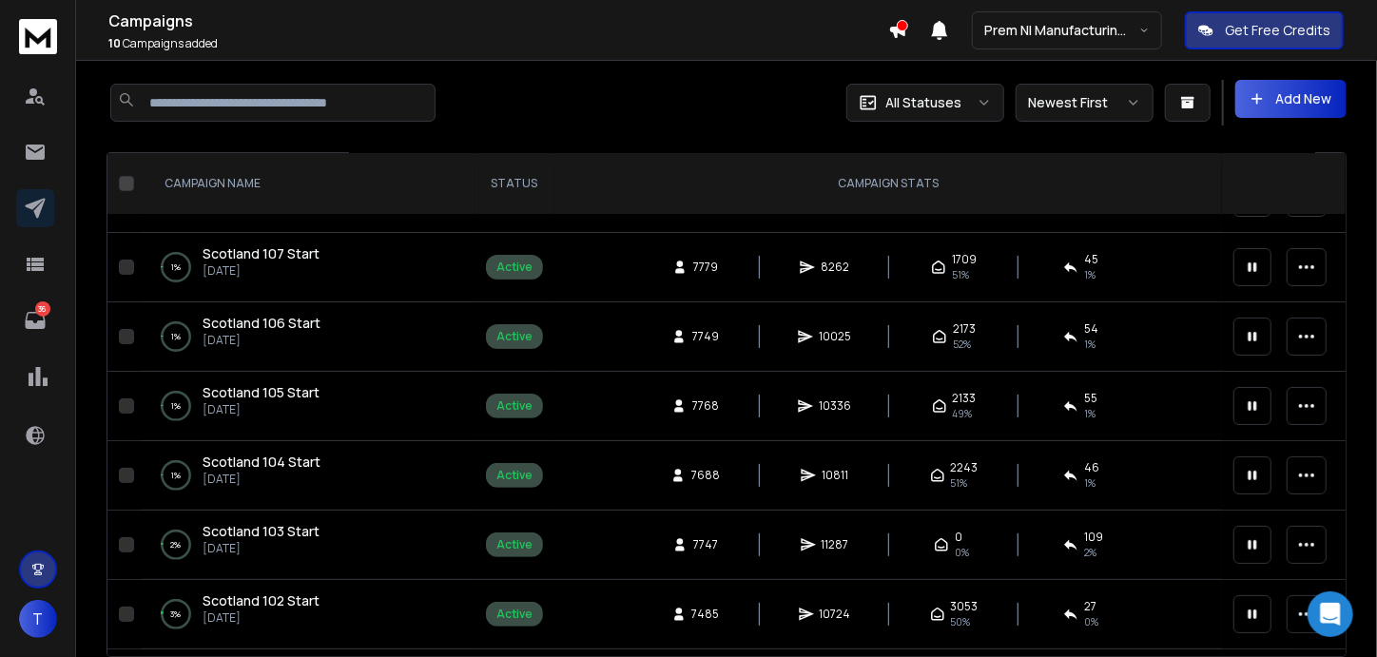
click at [228, 325] on span "Scotland 106 Start" at bounding box center [262, 323] width 118 height 18
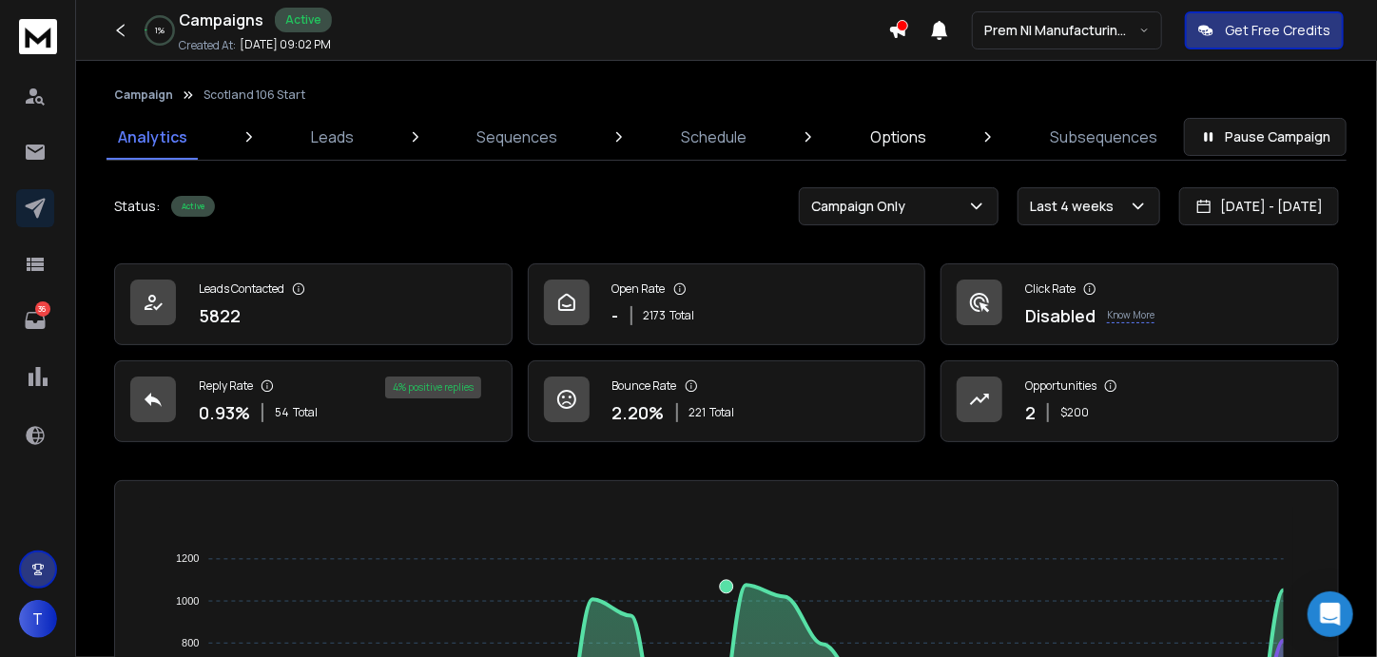
click at [926, 140] on p "Options" at bounding box center [898, 137] width 56 height 23
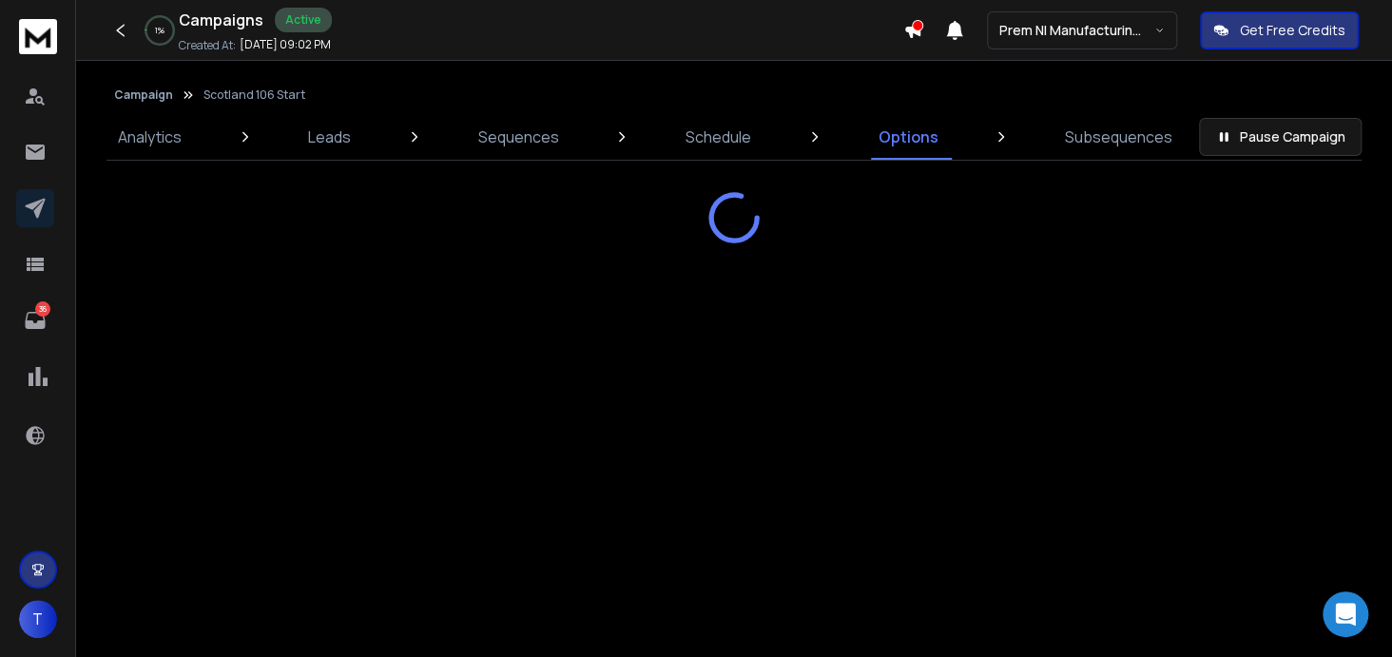
select select "*********"
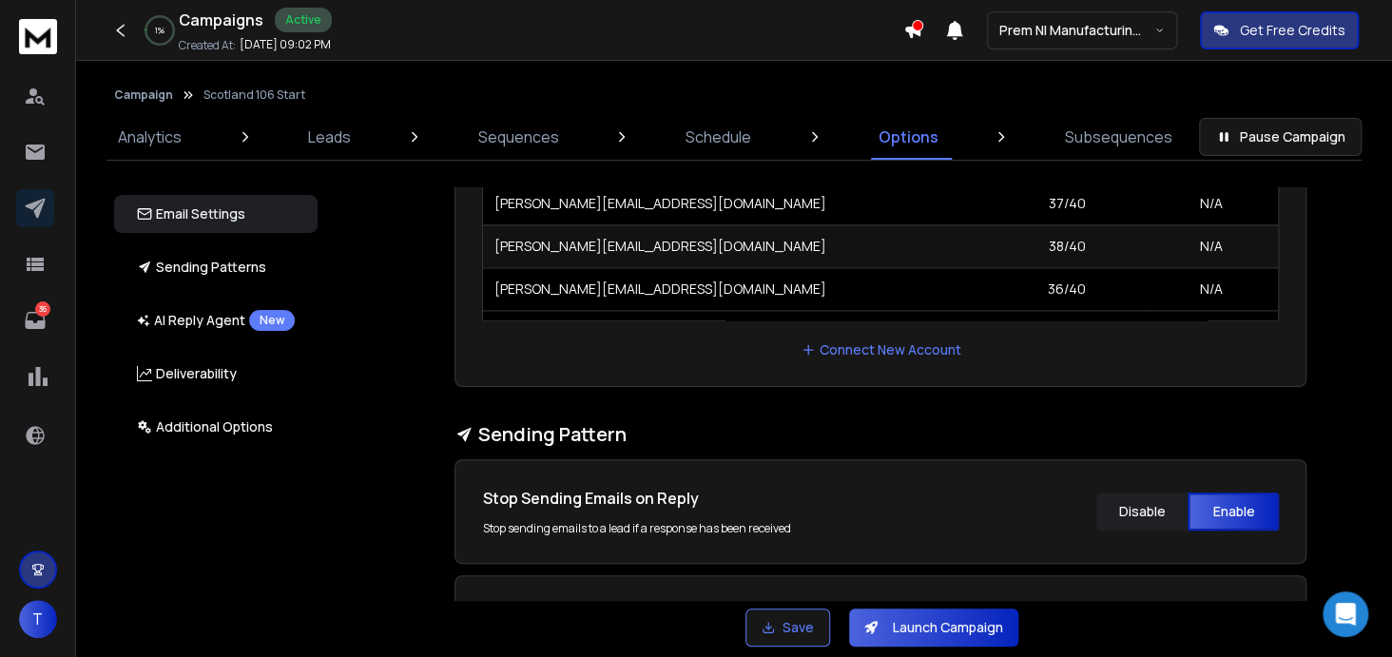
scroll to position [1426, 0]
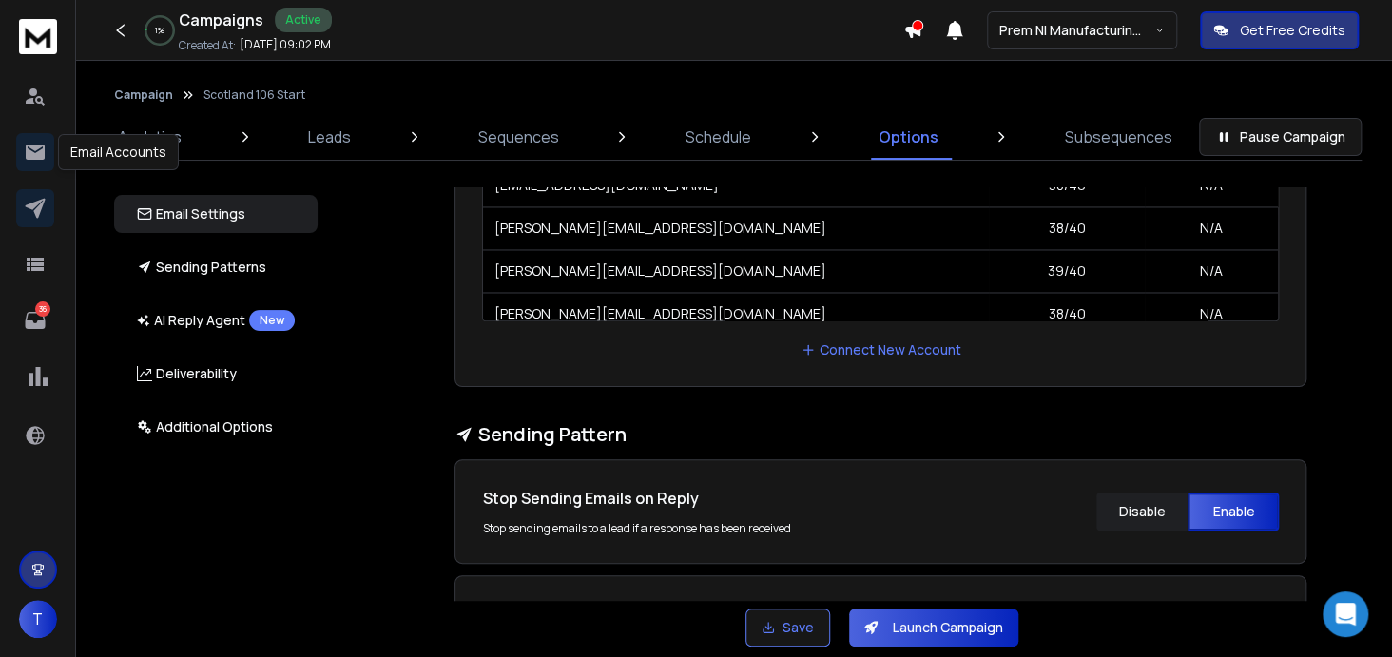
click at [44, 157] on icon at bounding box center [35, 152] width 19 height 15
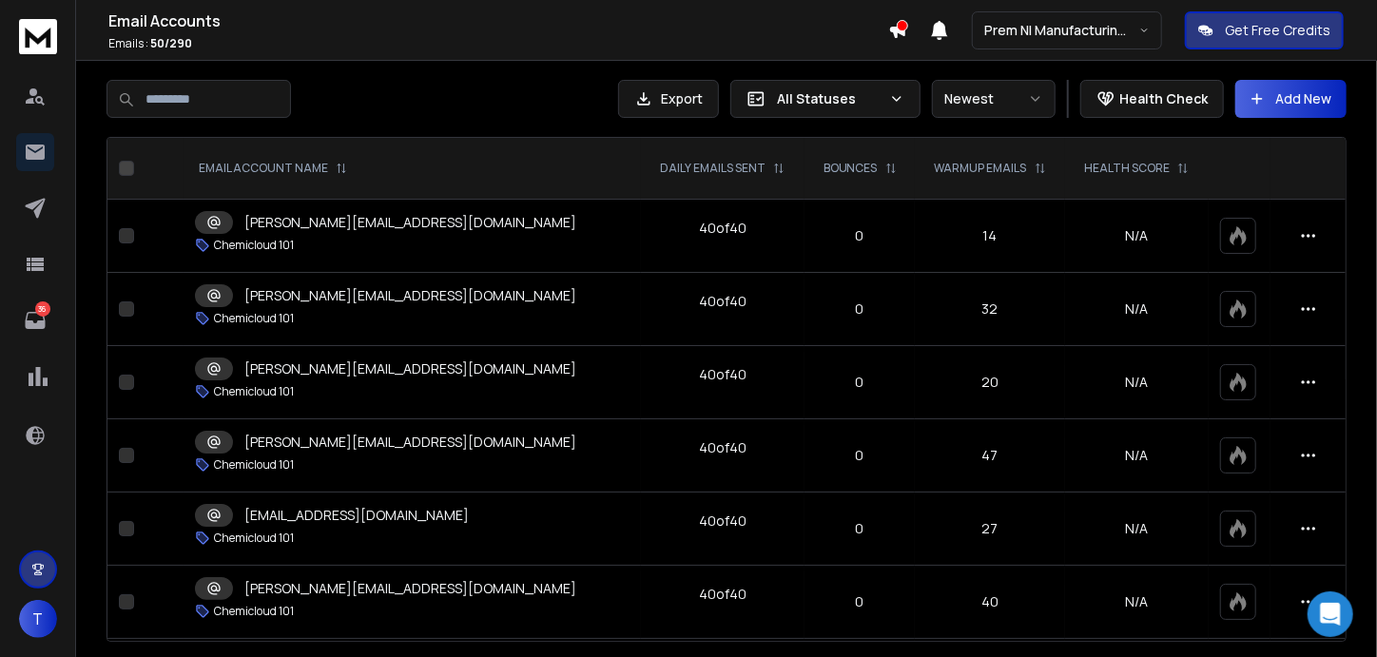
click at [887, 106] on div "All Statuses" at bounding box center [825, 99] width 190 height 38
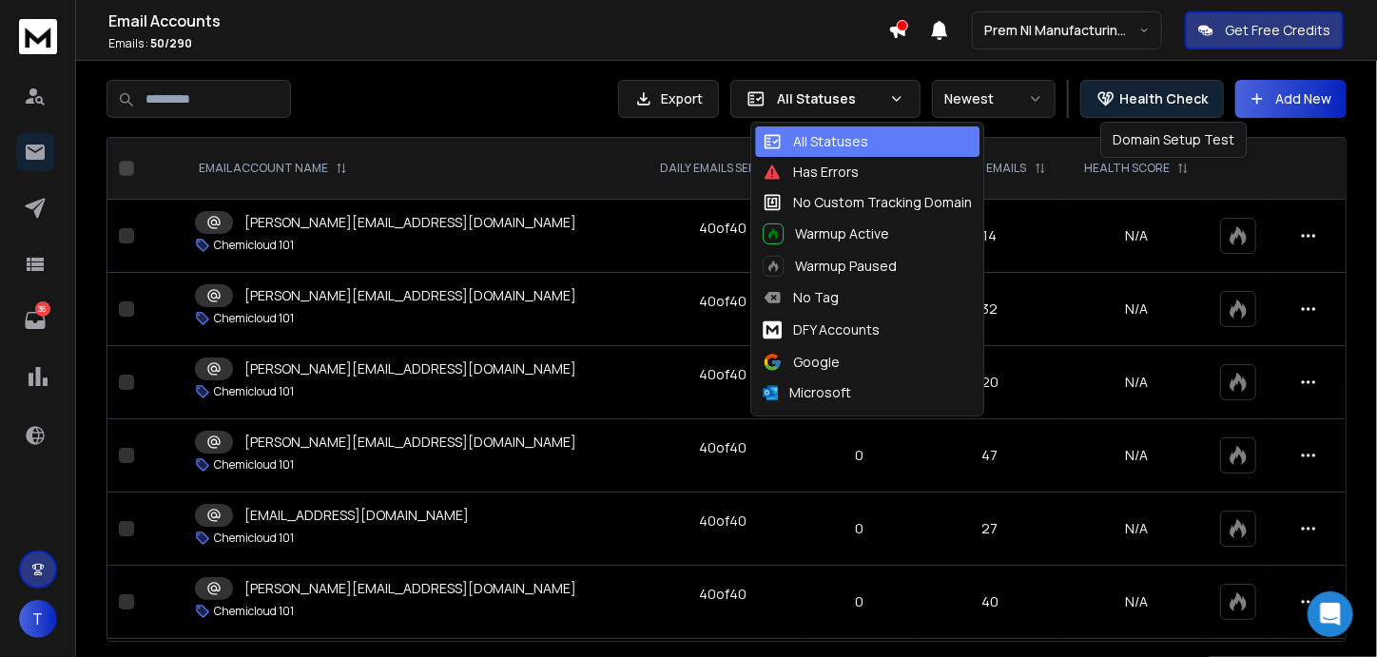
click at [1161, 107] on p "Health Check" at bounding box center [1163, 98] width 88 height 19
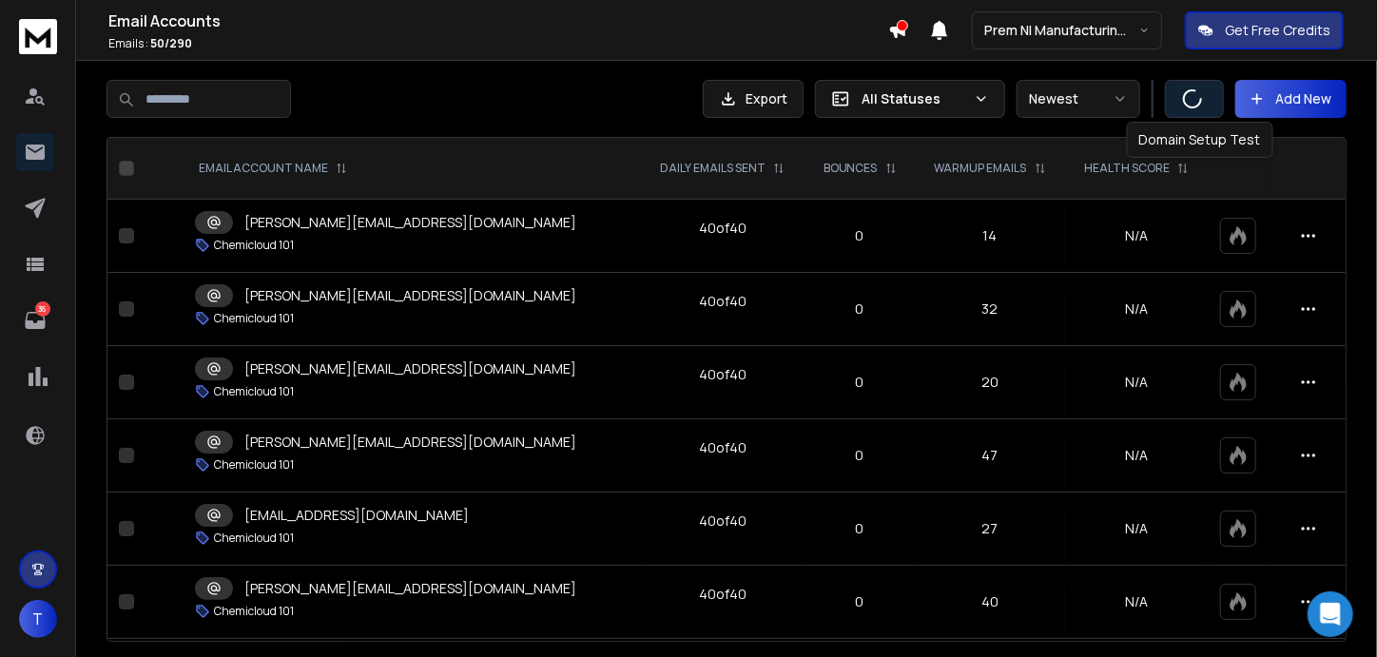
click at [887, 102] on p "All Statuses" at bounding box center [913, 98] width 105 height 19
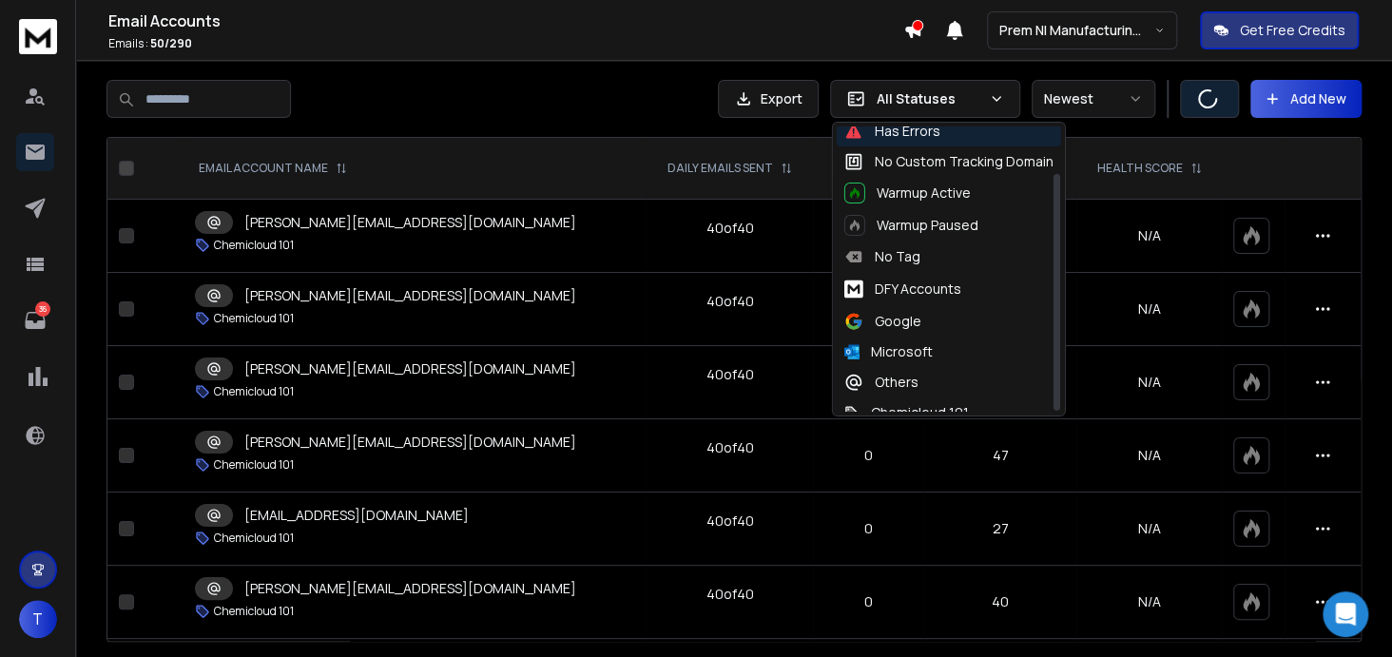
scroll to position [55, 0]
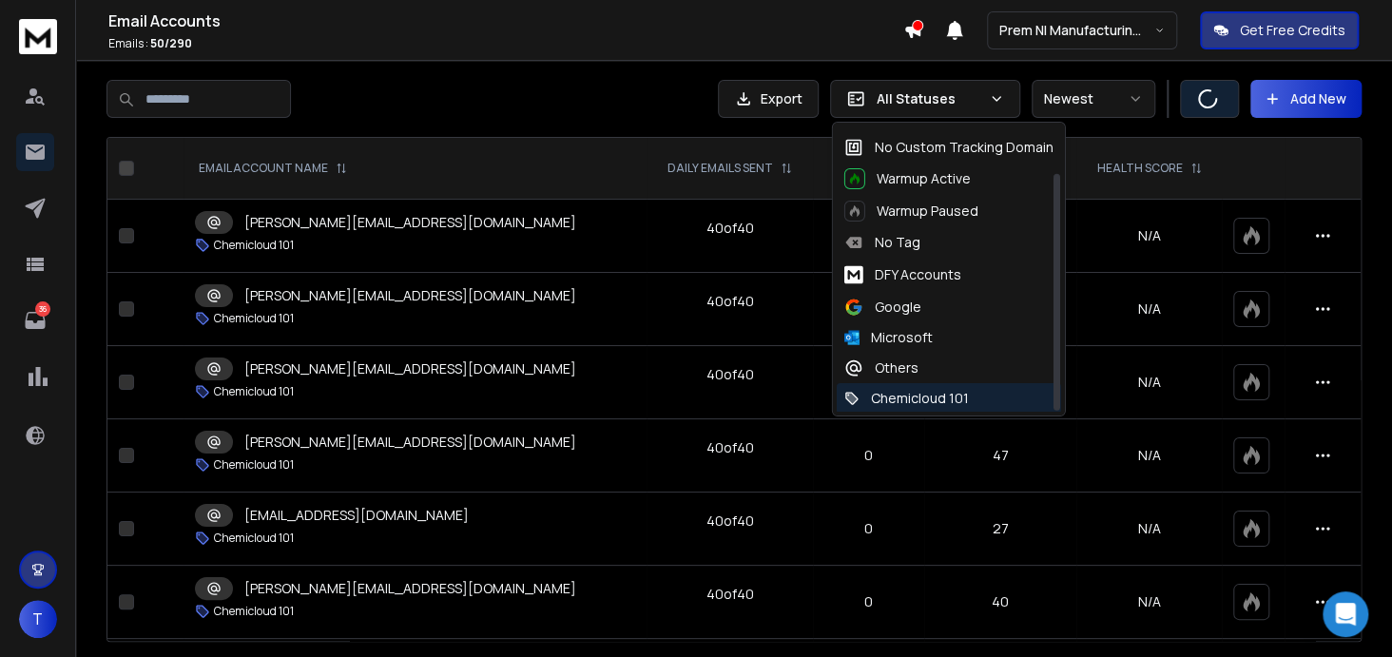
click at [884, 389] on div "Chemicloud 101" at bounding box center [906, 398] width 125 height 19
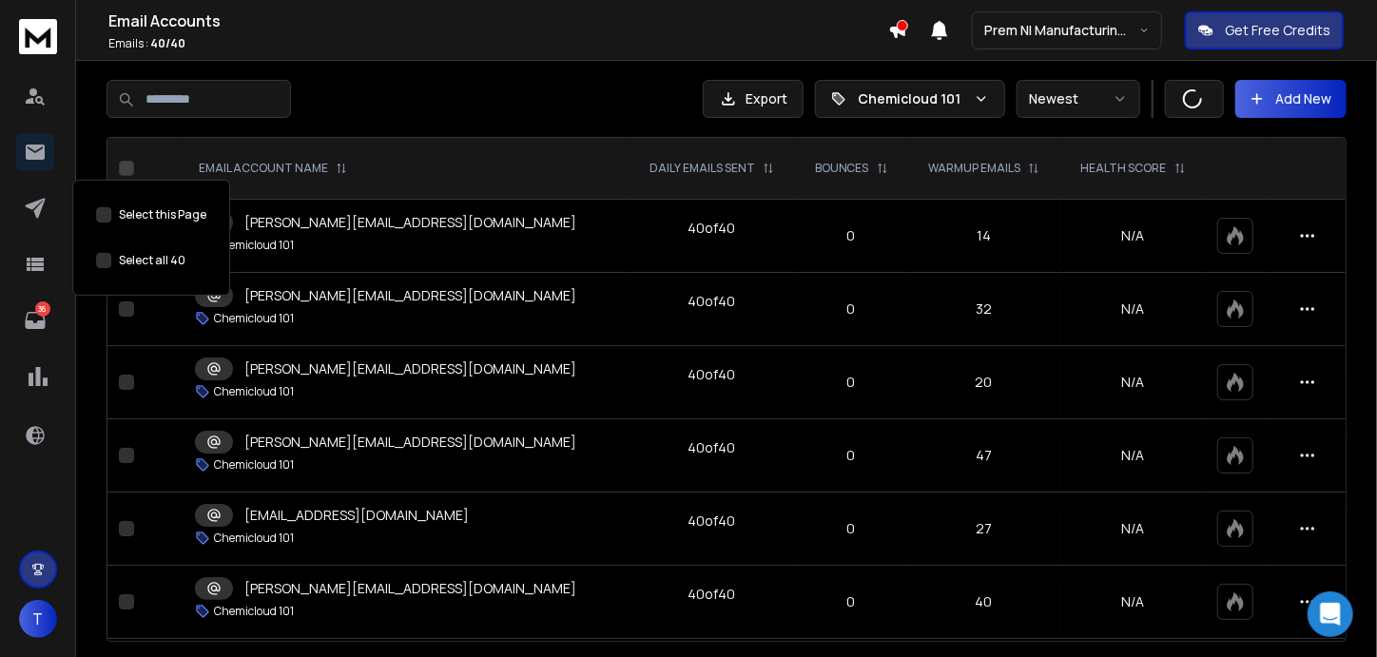
click at [108, 263] on button "Select this Page" at bounding box center [103, 260] width 15 height 15
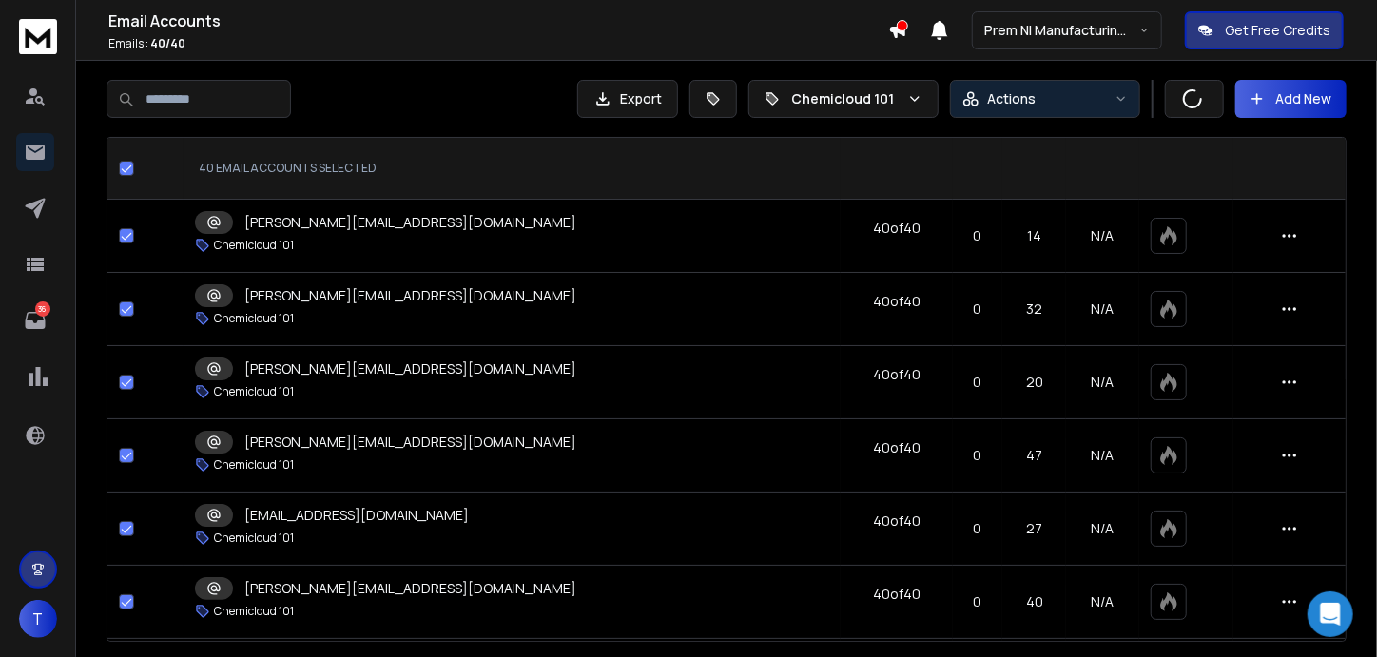
click at [1073, 100] on div "Actions" at bounding box center [1034, 98] width 145 height 19
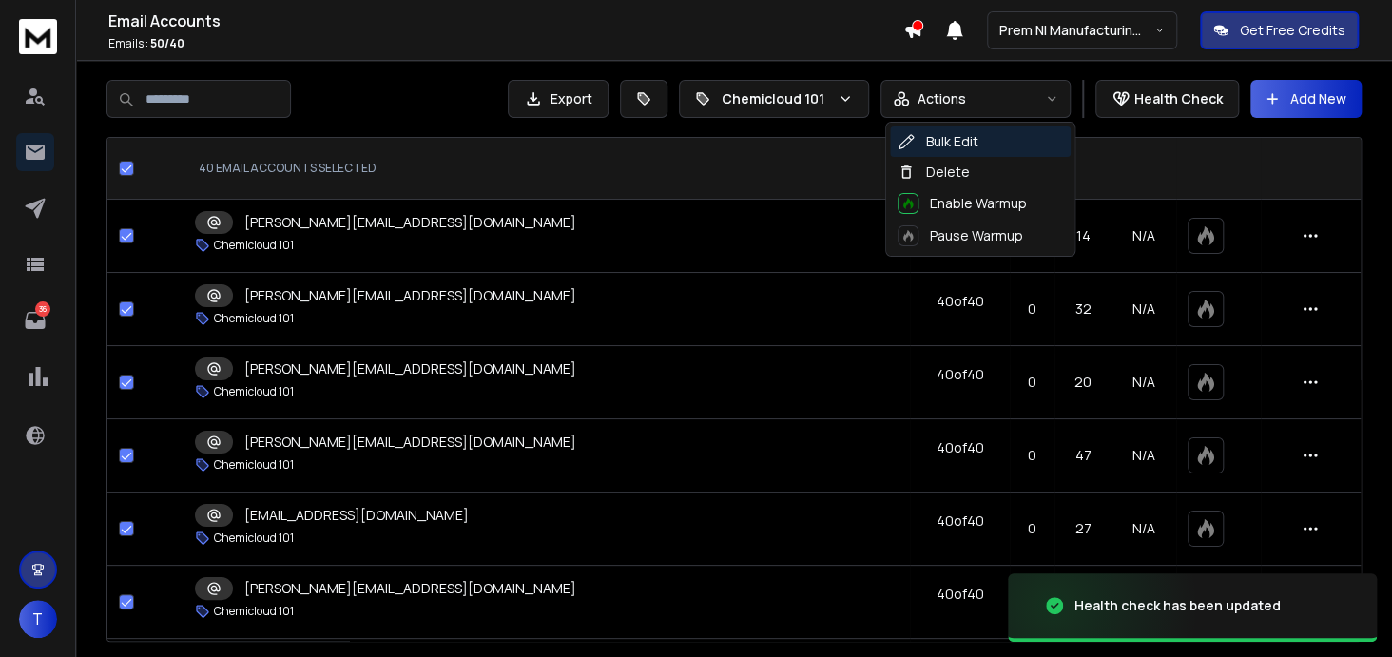
click at [1005, 139] on div "Bulk Edit" at bounding box center [980, 141] width 181 height 30
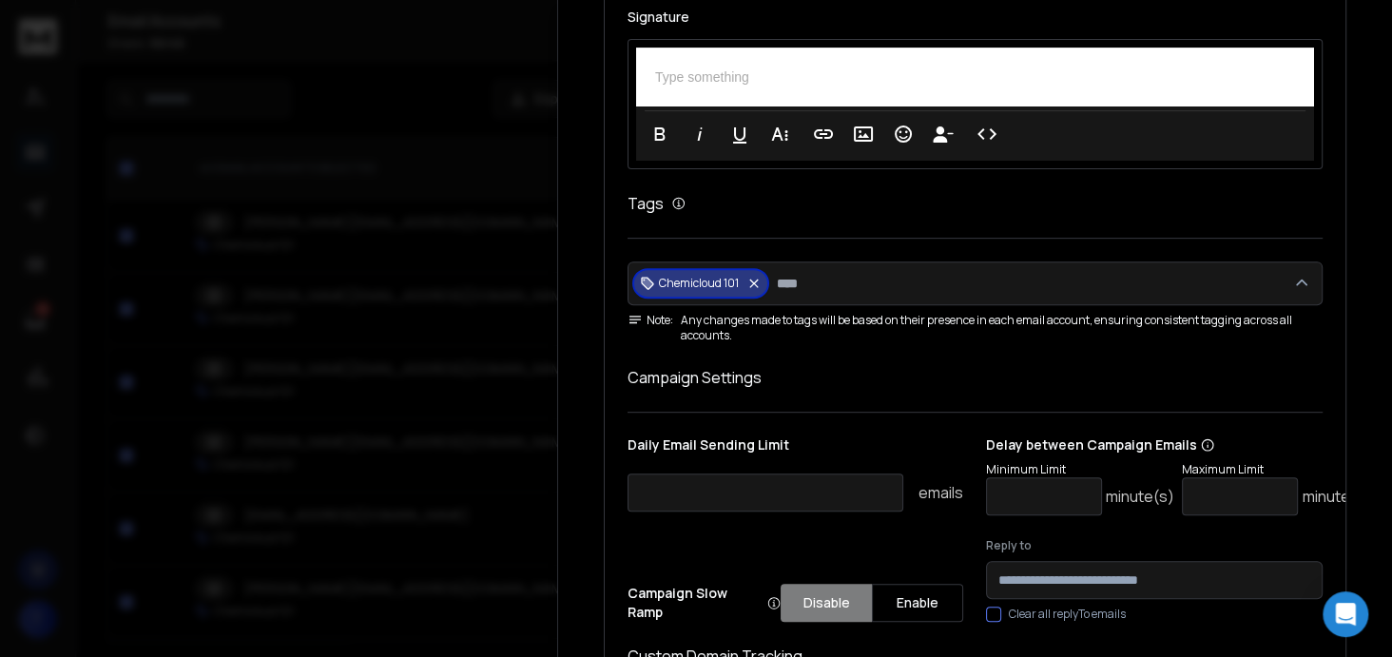
scroll to position [380, 0]
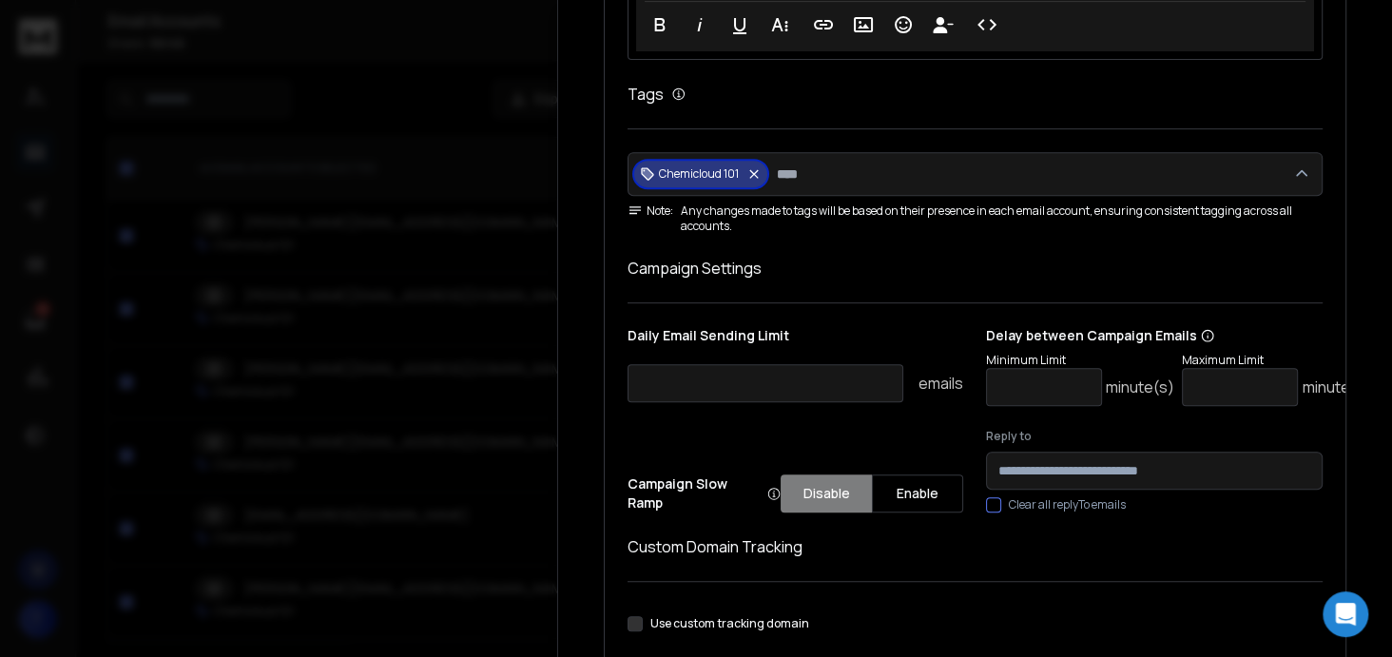
click at [745, 369] on input "number" at bounding box center [766, 383] width 277 height 38
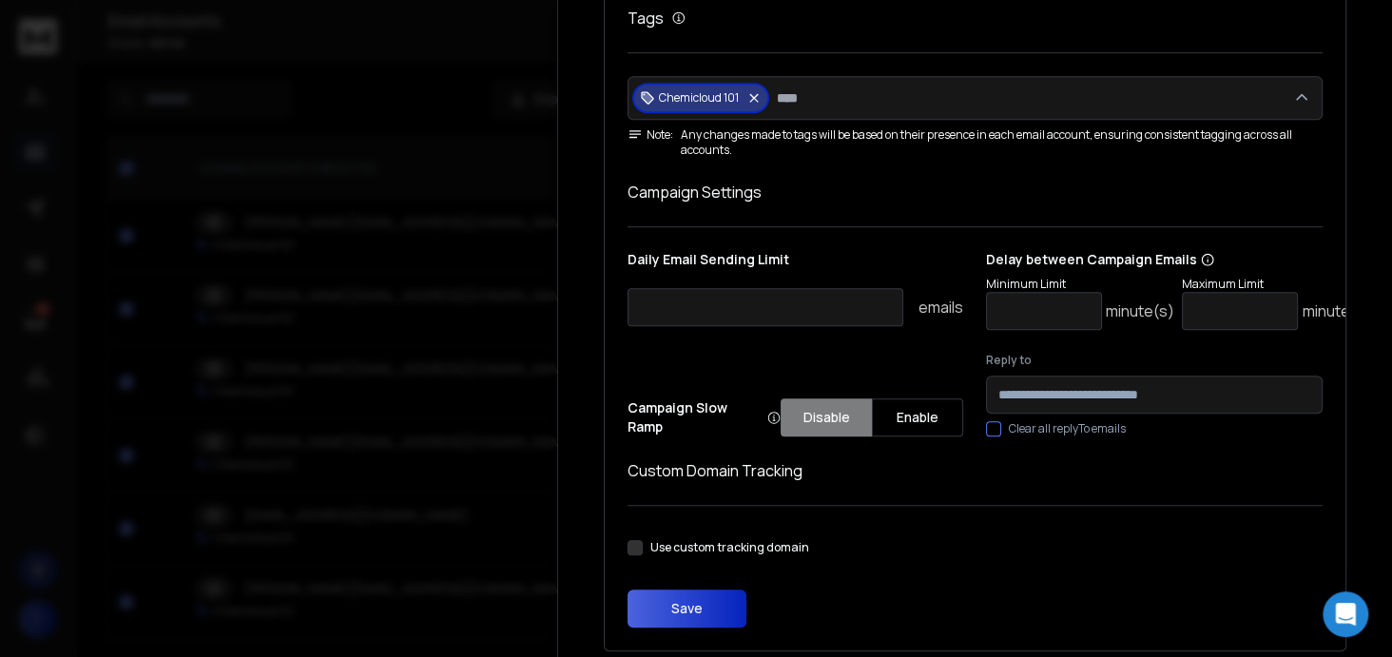
scroll to position [517, 0]
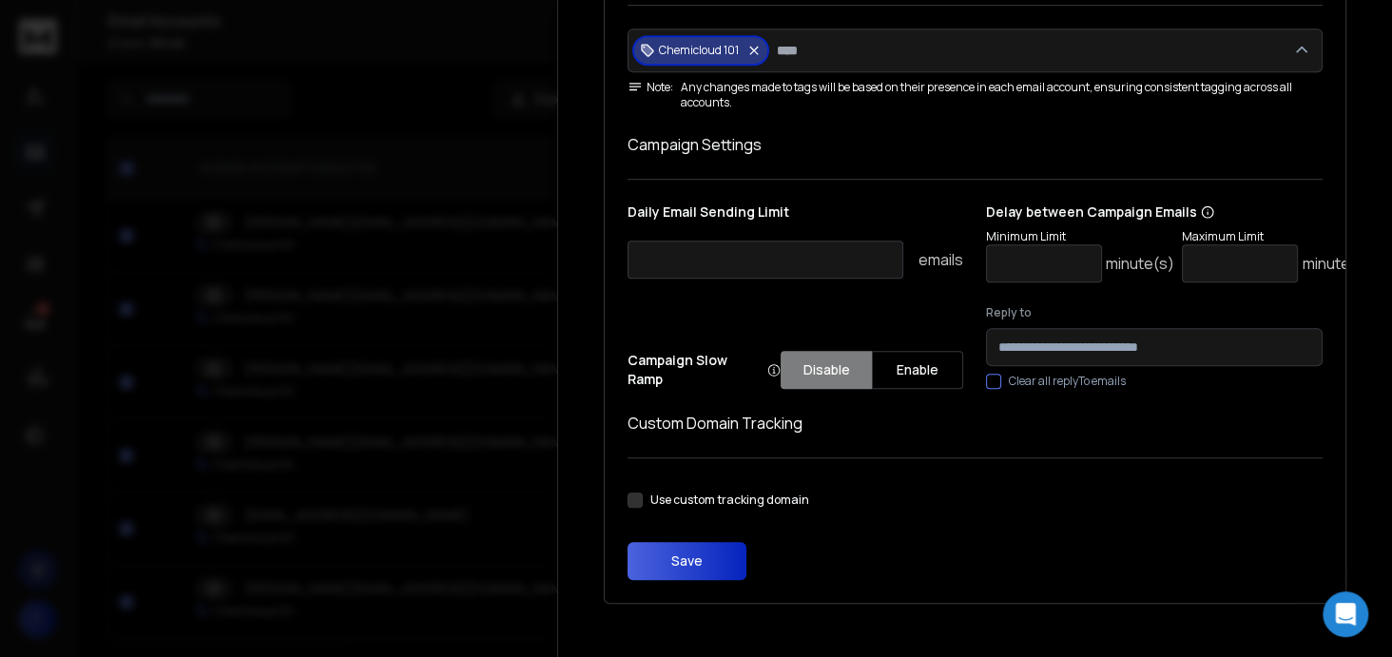
type input "**"
click at [707, 544] on button "Save" at bounding box center [687, 561] width 119 height 38
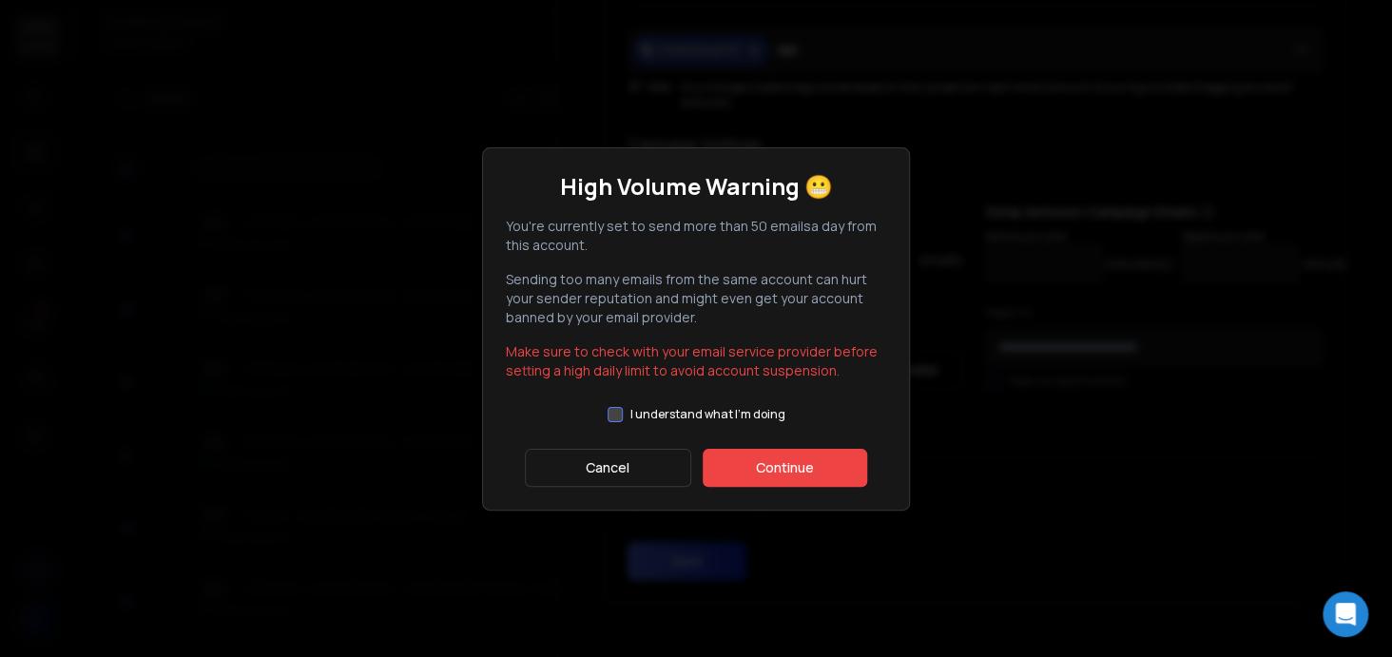
click at [619, 418] on button "I understand what I'm doing" at bounding box center [615, 414] width 15 height 15
click at [762, 473] on button "Continue" at bounding box center [785, 468] width 164 height 38
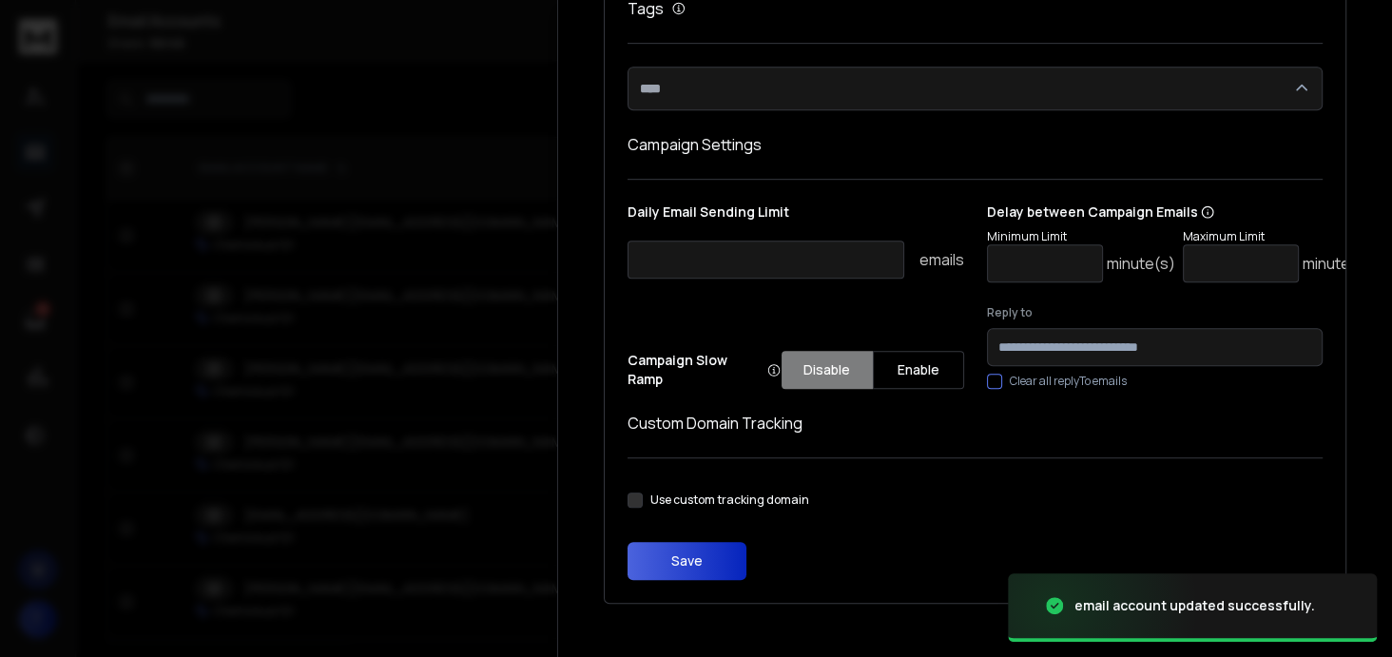
scroll to position [479, 0]
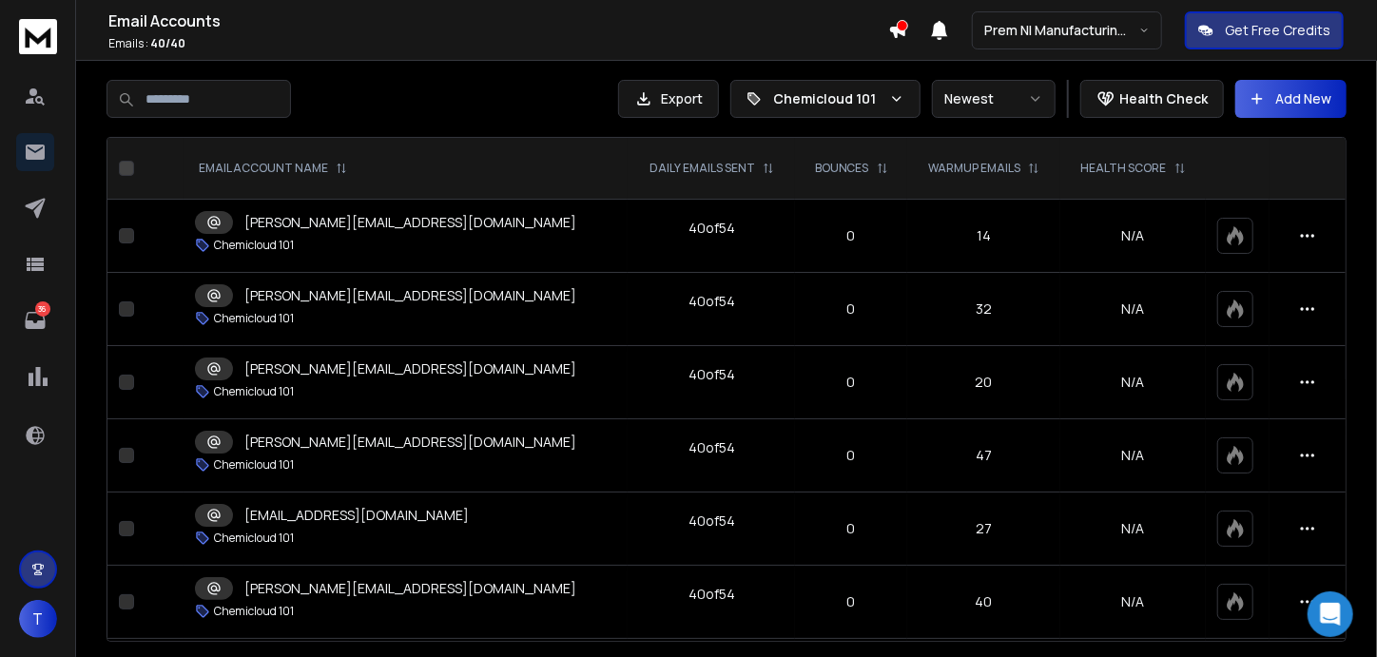
click at [881, 100] on p "Chemicloud 101" at bounding box center [827, 98] width 108 height 19
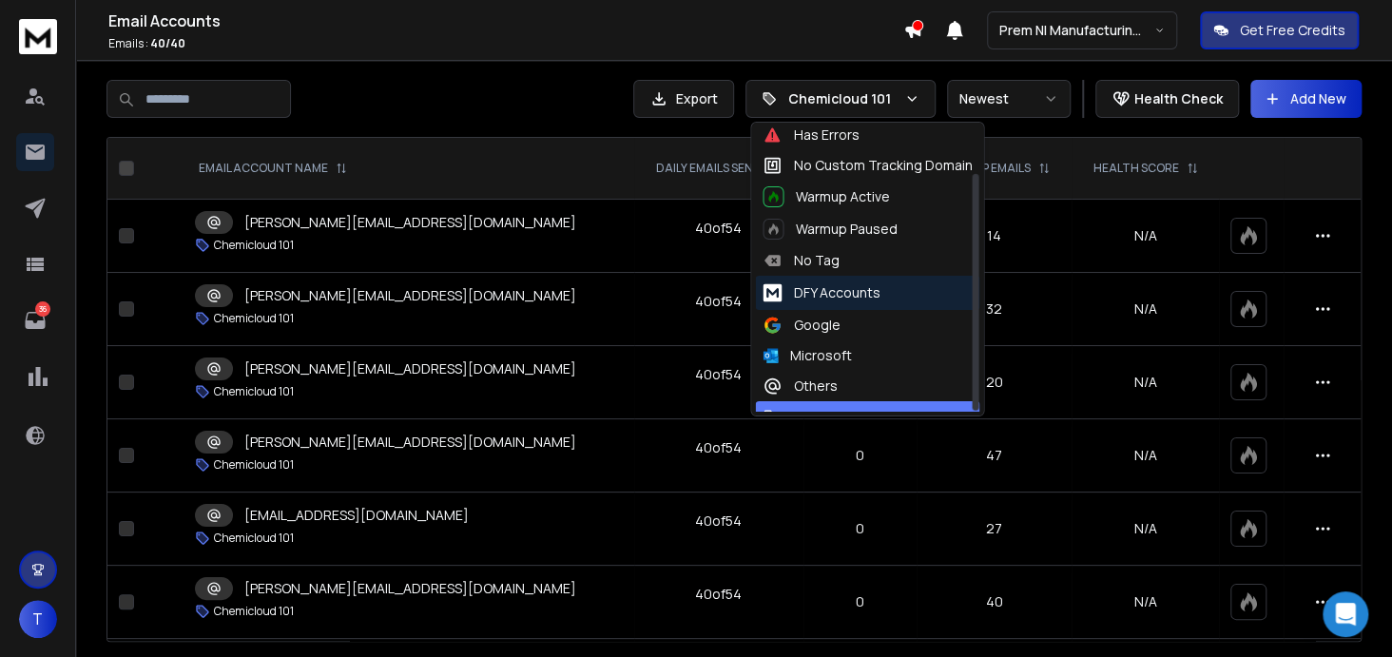
scroll to position [55, 0]
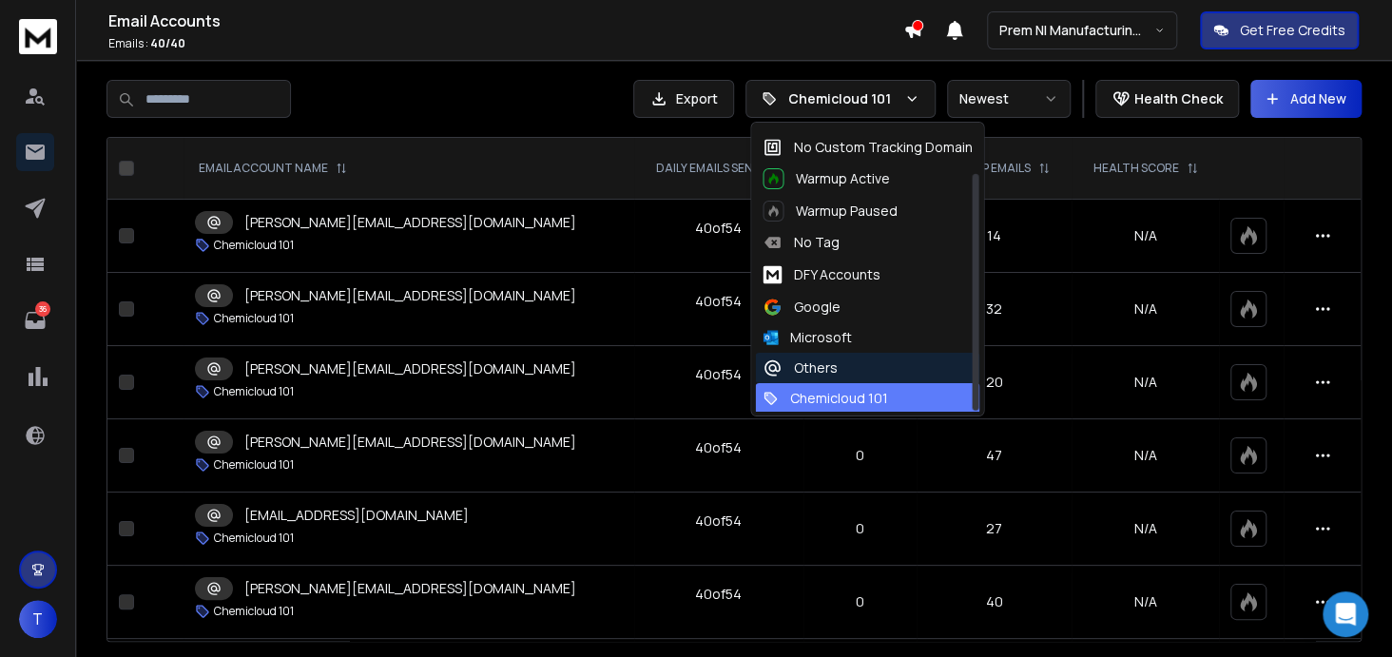
click at [812, 365] on div "Others" at bounding box center [800, 367] width 74 height 19
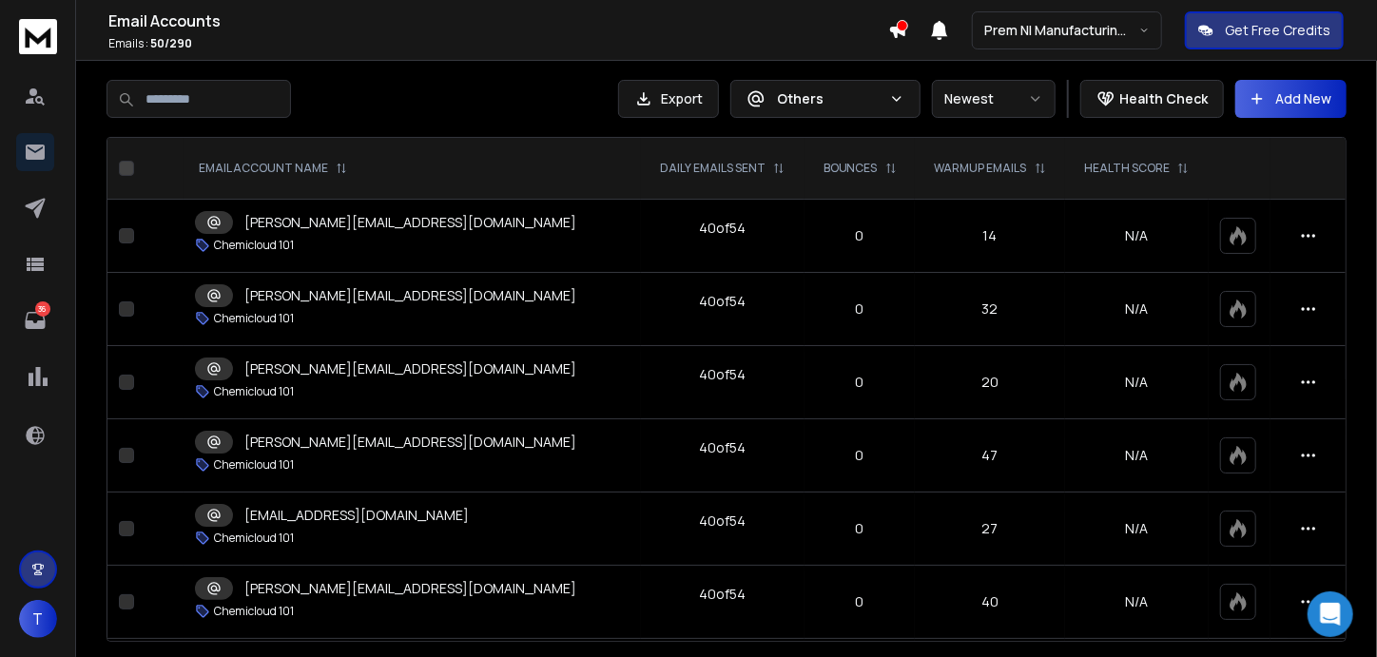
click at [809, 100] on p "Others" at bounding box center [829, 98] width 105 height 19
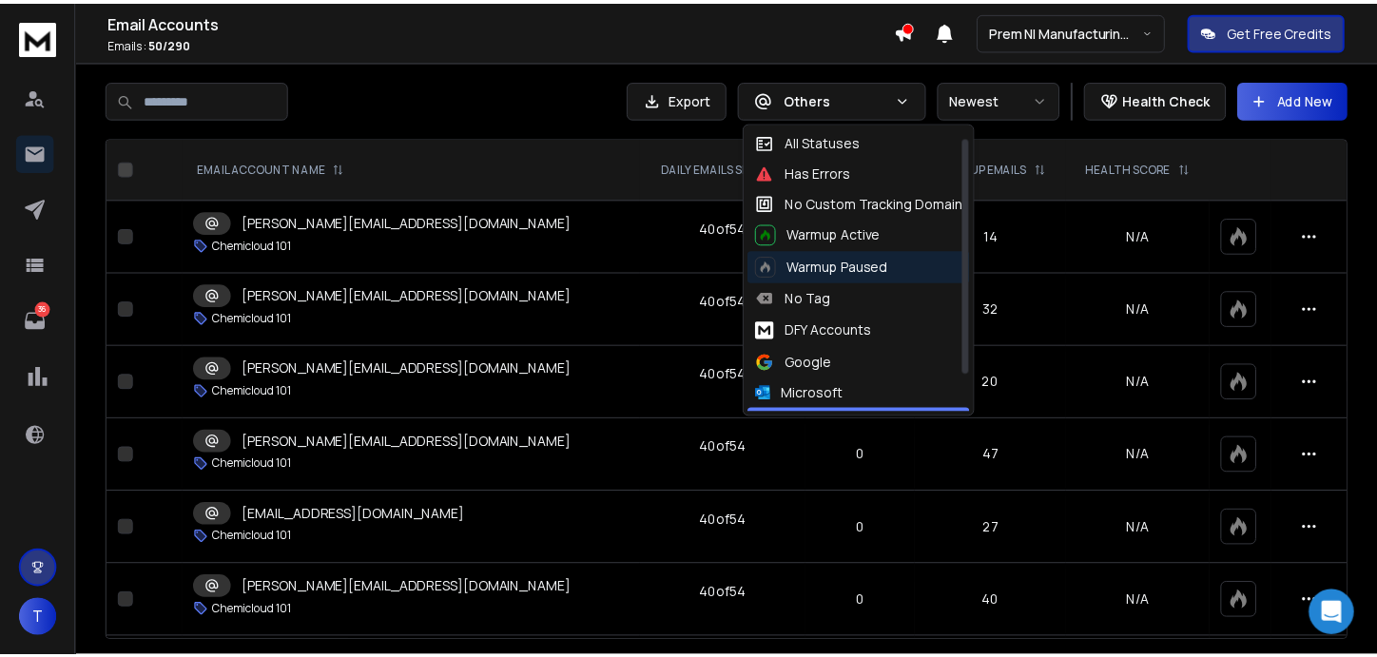
scroll to position [0, 0]
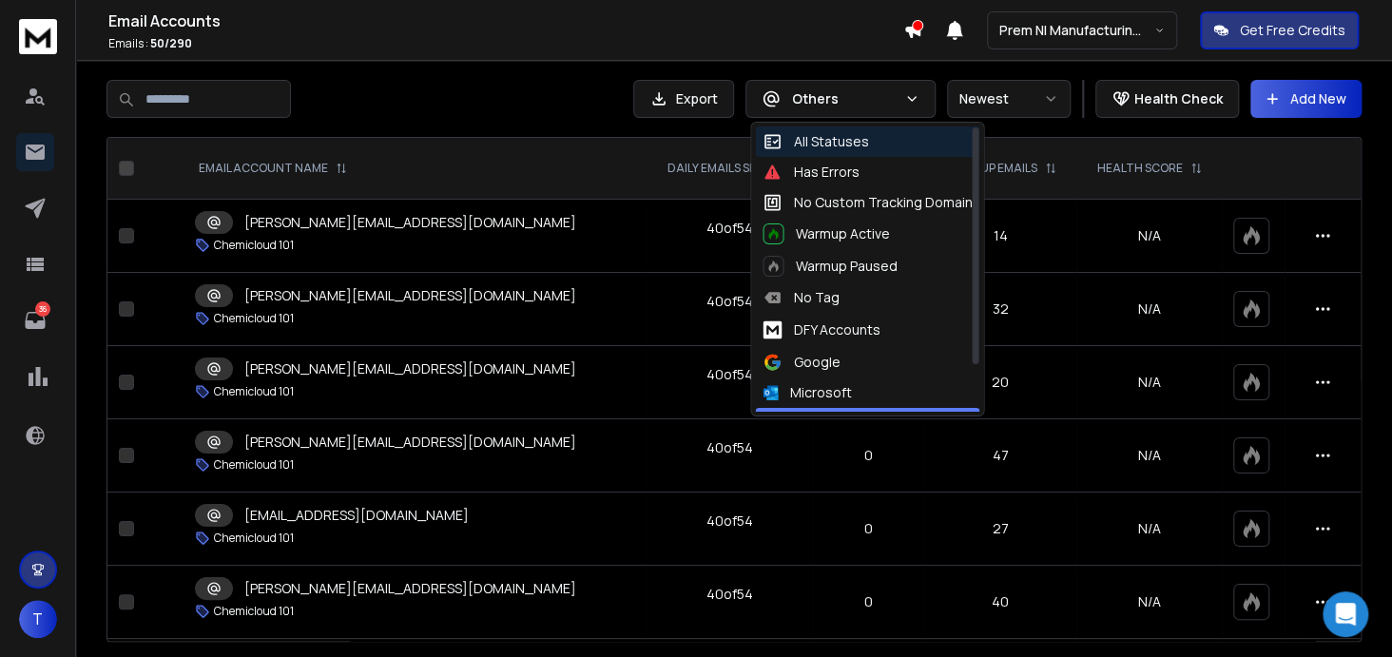
click at [834, 146] on div "All Statuses" at bounding box center [816, 141] width 106 height 19
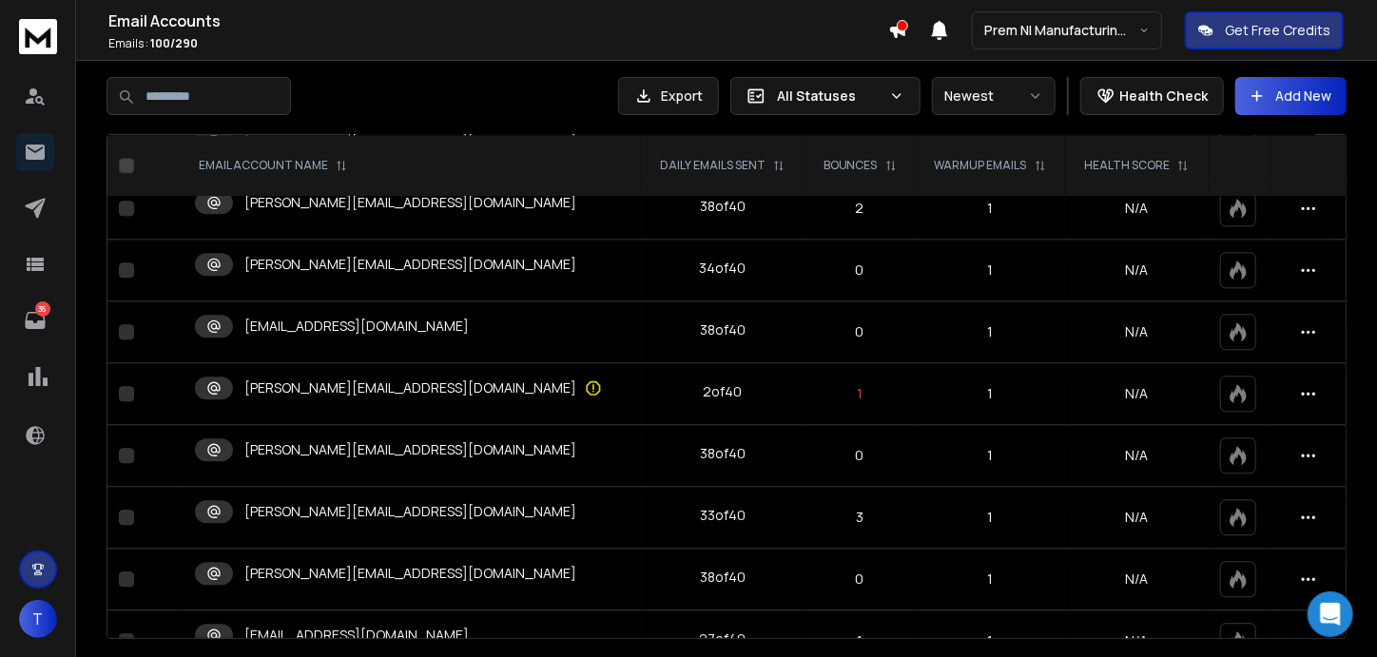
scroll to position [5990, 0]
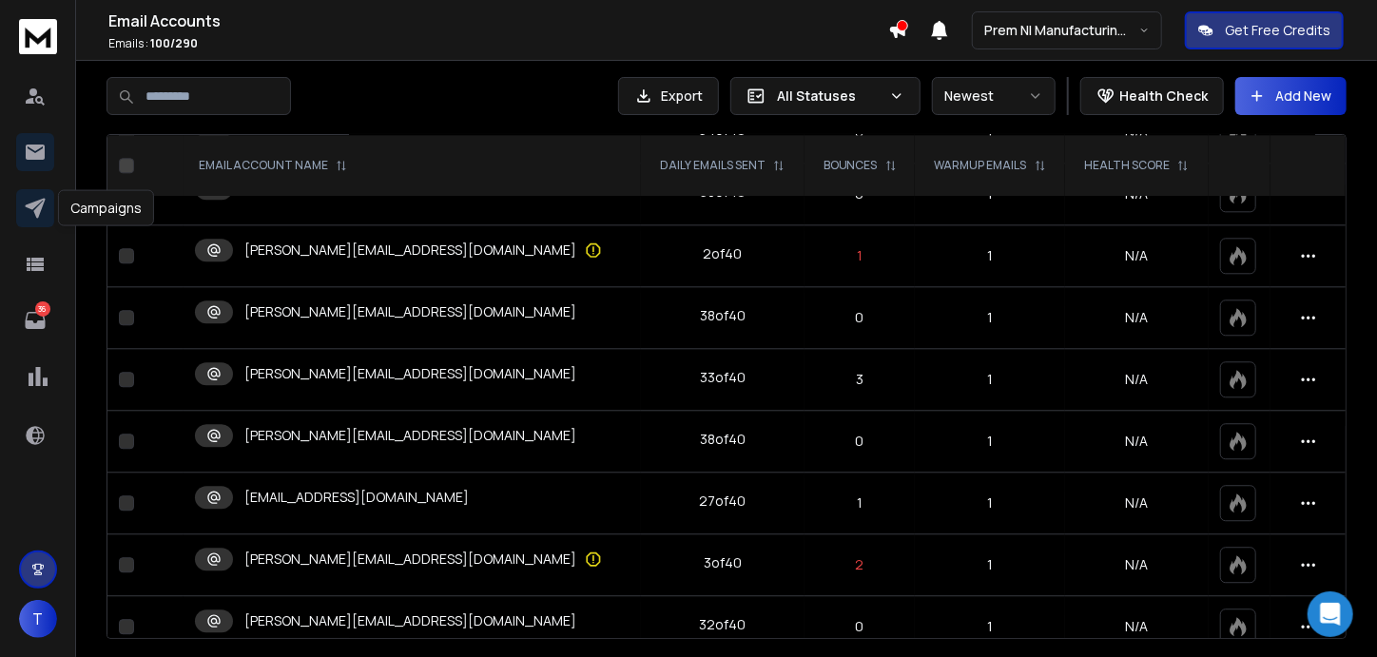
click at [41, 214] on icon at bounding box center [35, 208] width 23 height 23
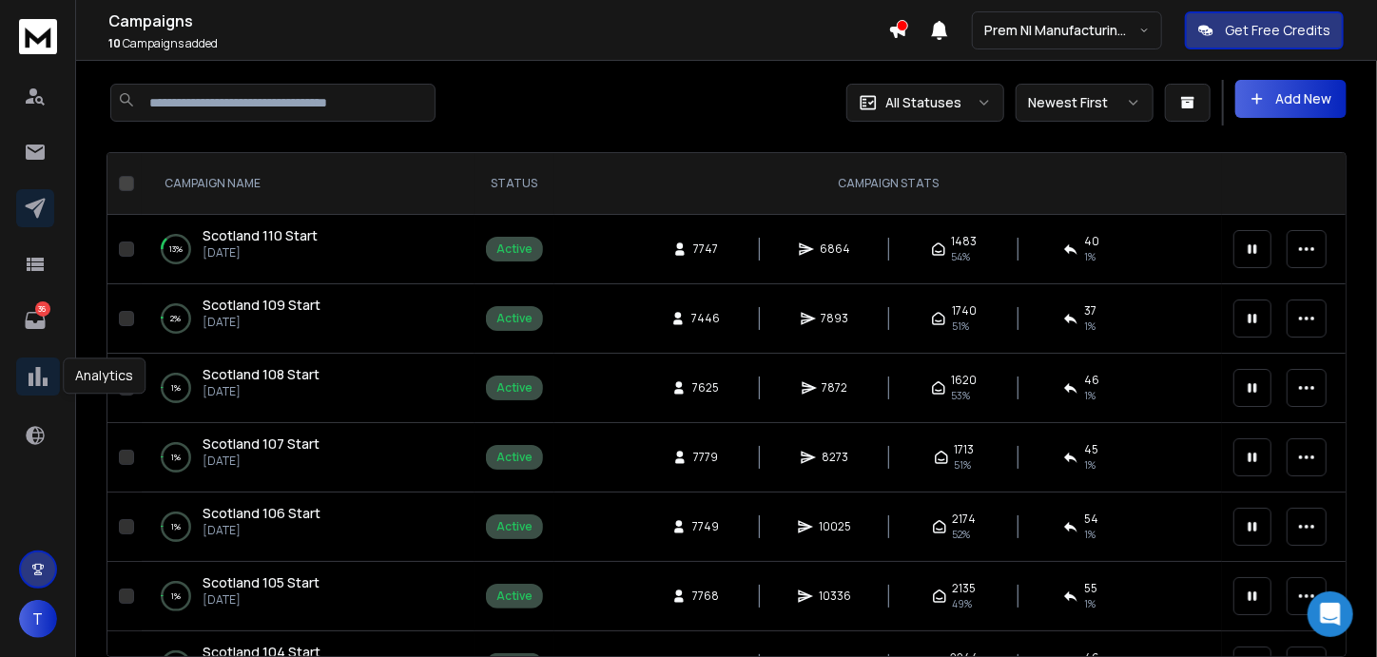
click at [31, 382] on icon at bounding box center [38, 376] width 19 height 19
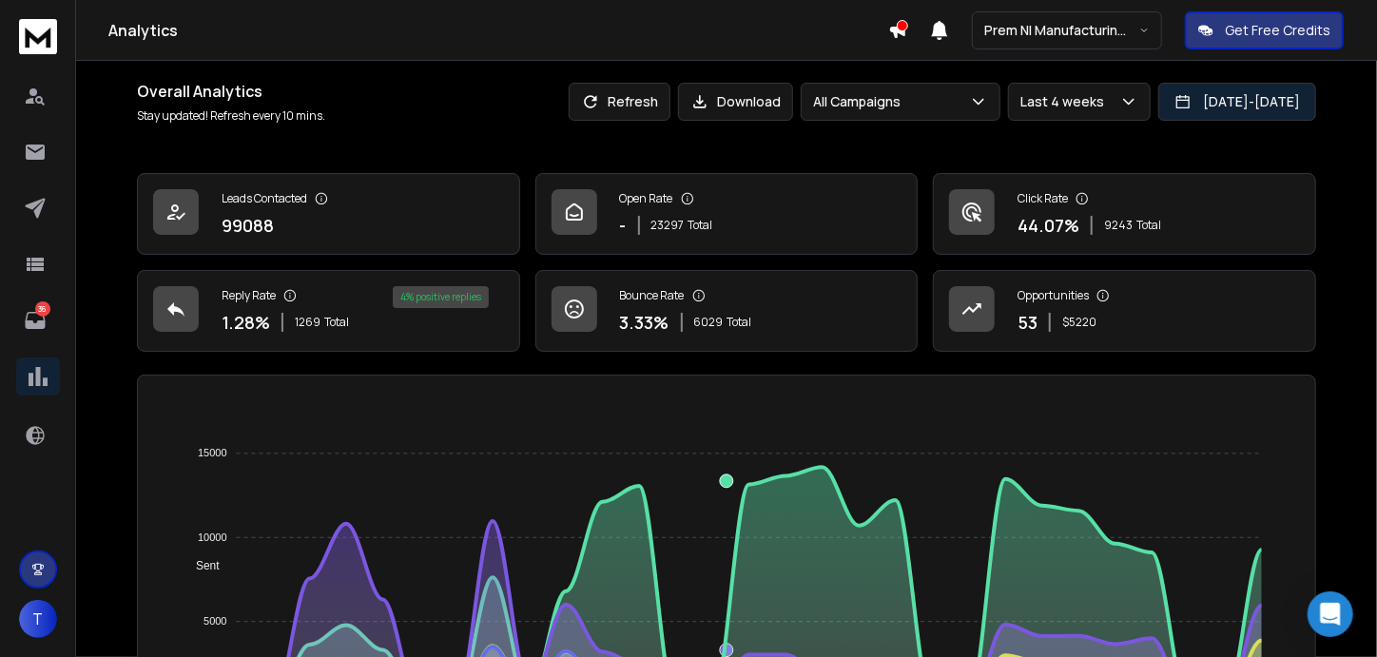
click at [1189, 97] on button "[DATE] - [DATE]" at bounding box center [1237, 102] width 158 height 38
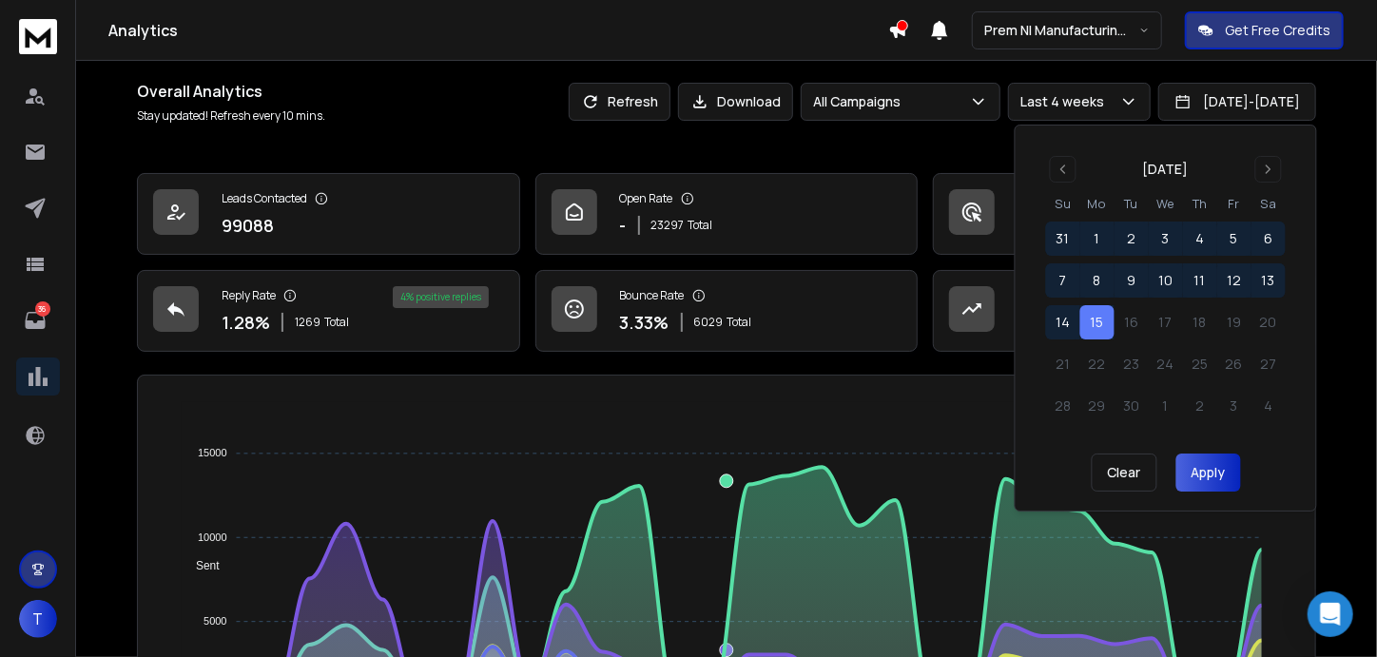
click at [1102, 326] on button "15" at bounding box center [1097, 322] width 34 height 34
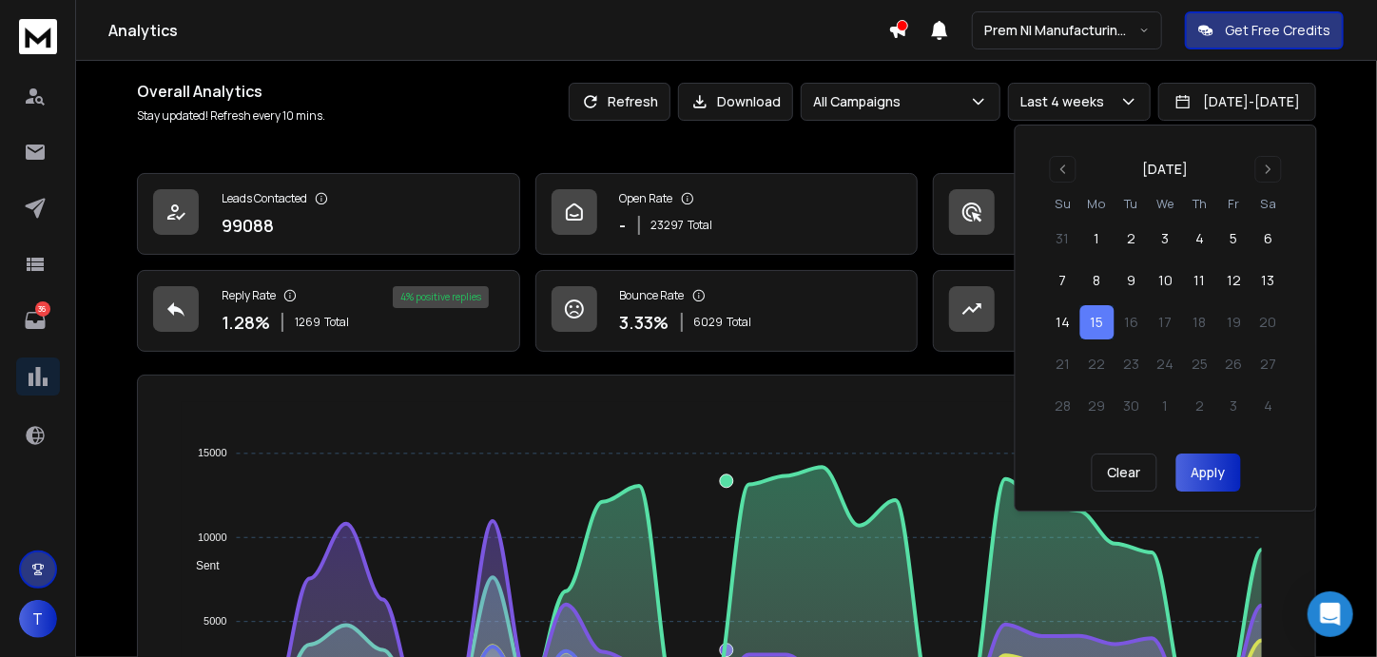
click at [1101, 326] on button "15" at bounding box center [1097, 322] width 34 height 34
click at [1099, 324] on button "15" at bounding box center [1097, 322] width 34 height 34
click at [1223, 466] on button "Apply" at bounding box center [1207, 473] width 65 height 38
